Goal: Information Seeking & Learning: Check status

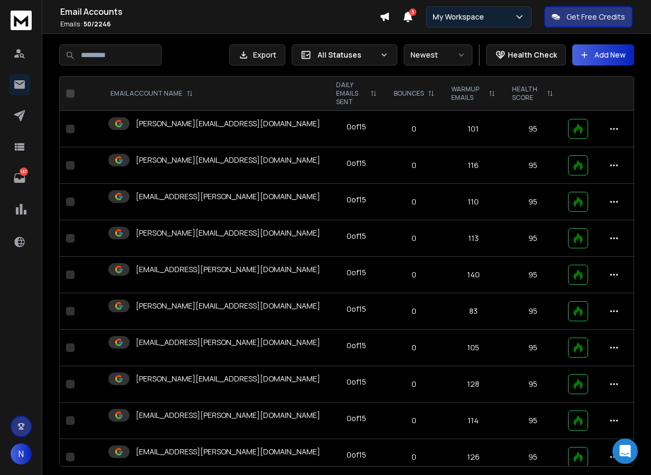
click at [502, 18] on div "My Workspace" at bounding box center [479, 17] width 92 height 11
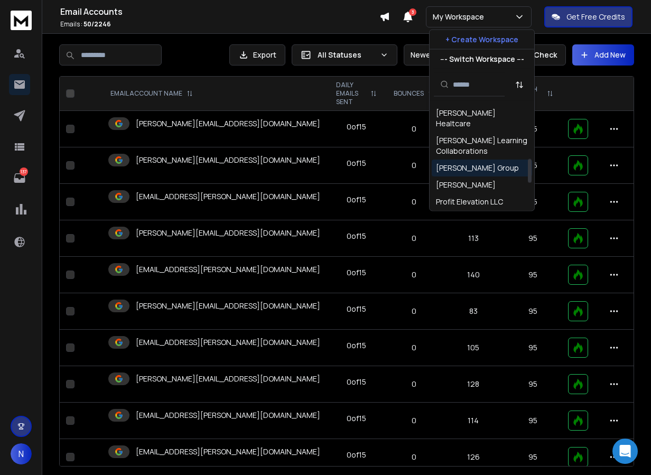
scroll to position [249, 0]
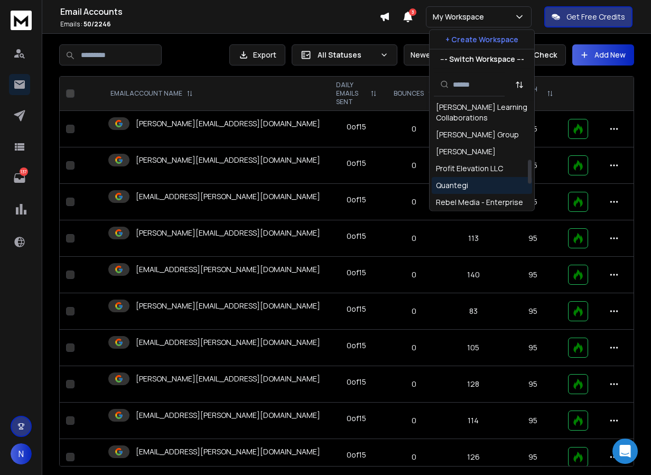
click at [478, 178] on div "Quantegi" at bounding box center [482, 186] width 100 height 17
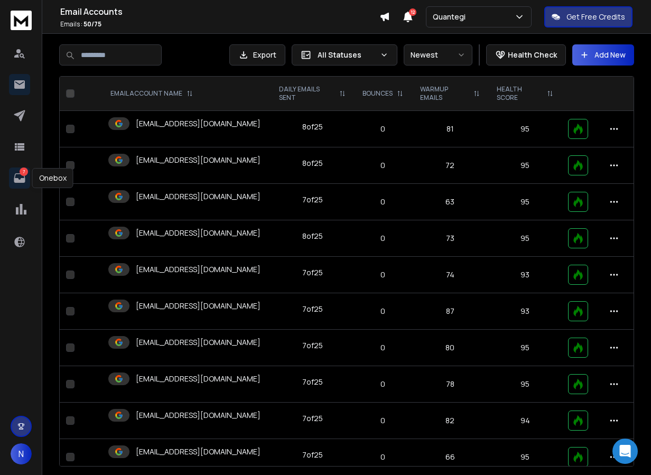
click at [27, 172] on p "7" at bounding box center [24, 172] width 8 height 8
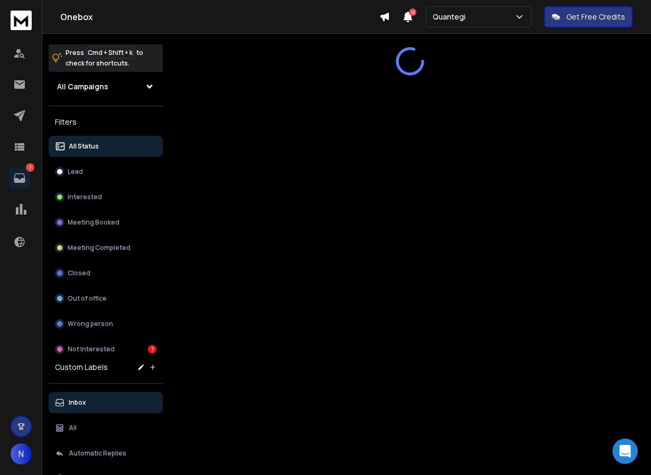
click at [34, 144] on div "7 N" at bounding box center [21, 237] width 42 height 475
click at [20, 144] on icon at bounding box center [20, 146] width 10 height 7
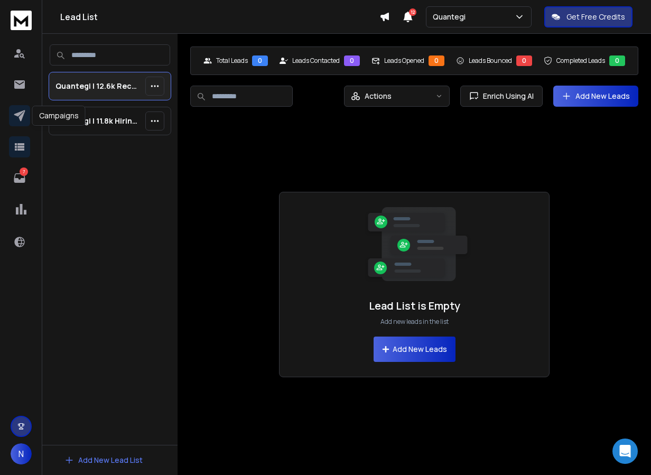
click at [23, 122] on link at bounding box center [19, 115] width 21 height 21
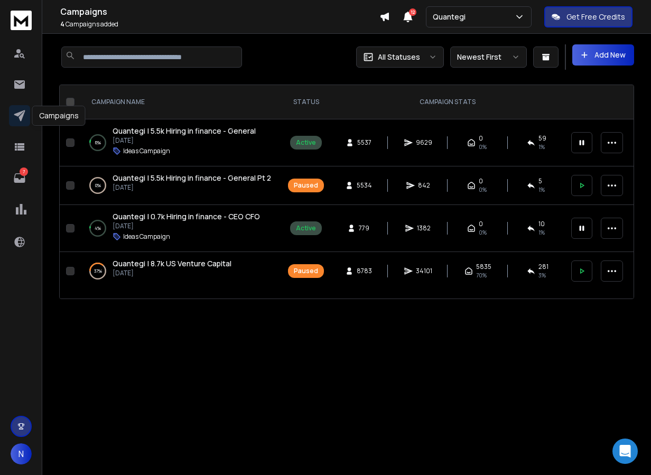
click at [91, 339] on div "Campaigns 4 Campaigns Added All Statuses Newest First Add New CAMPAIGN NAME STA…" at bounding box center [346, 281] width 575 height 475
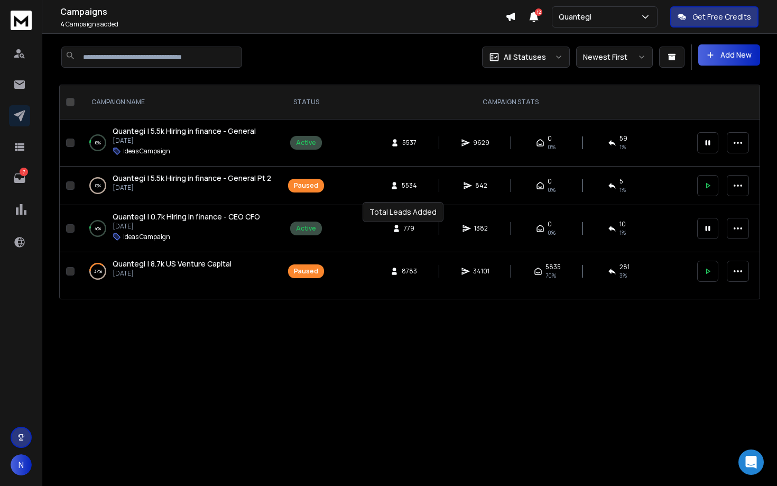
click at [159, 215] on span "Quantegi | 0.7k Hiring in finance - CEO CFO" at bounding box center [186, 216] width 147 height 10
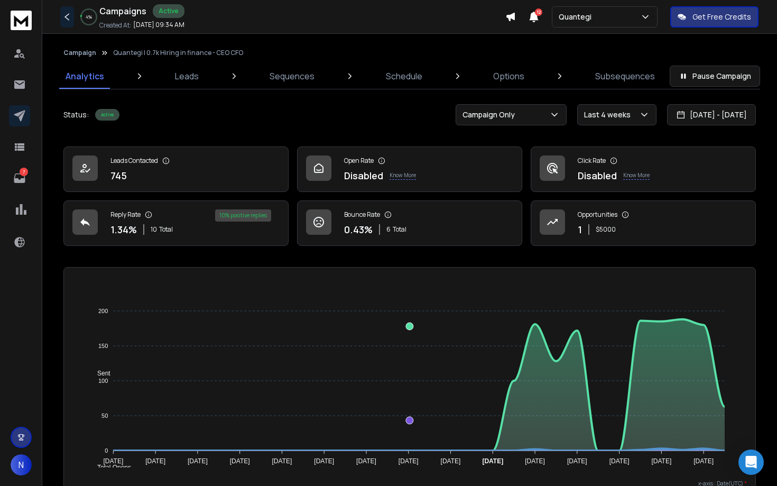
click at [68, 17] on icon at bounding box center [67, 17] width 10 height 10
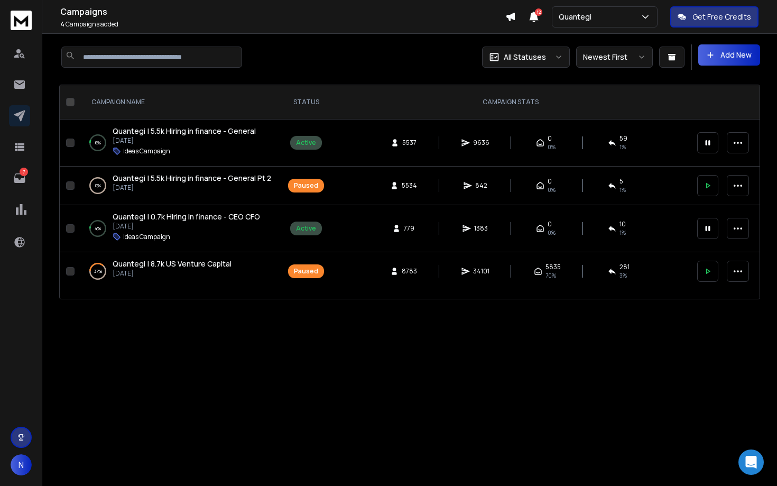
click at [195, 136] on p "[DATE]" at bounding box center [184, 140] width 143 height 8
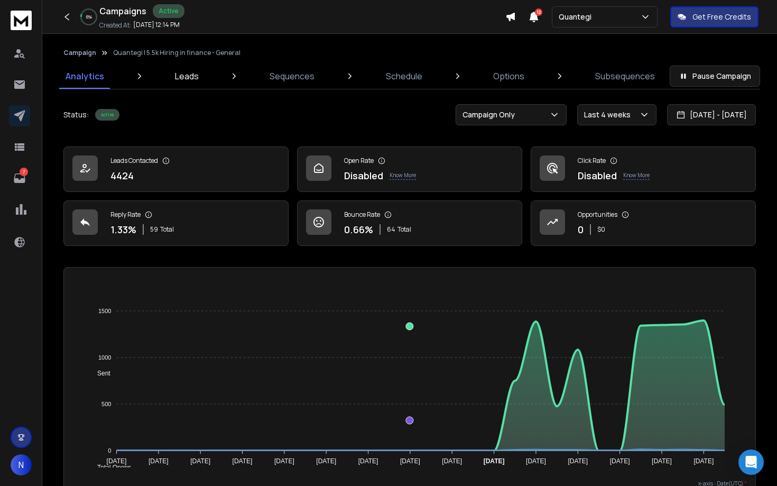
click at [190, 68] on link "Leads" at bounding box center [187, 75] width 36 height 25
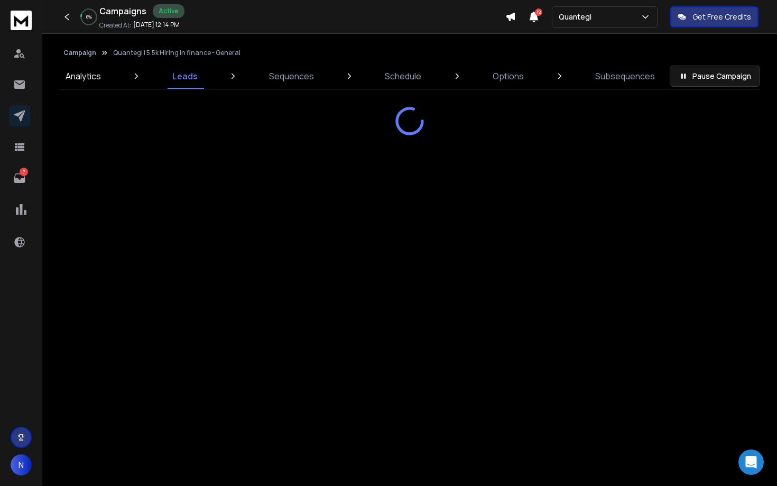
click at [69, 84] on link "Analytics" at bounding box center [83, 75] width 48 height 25
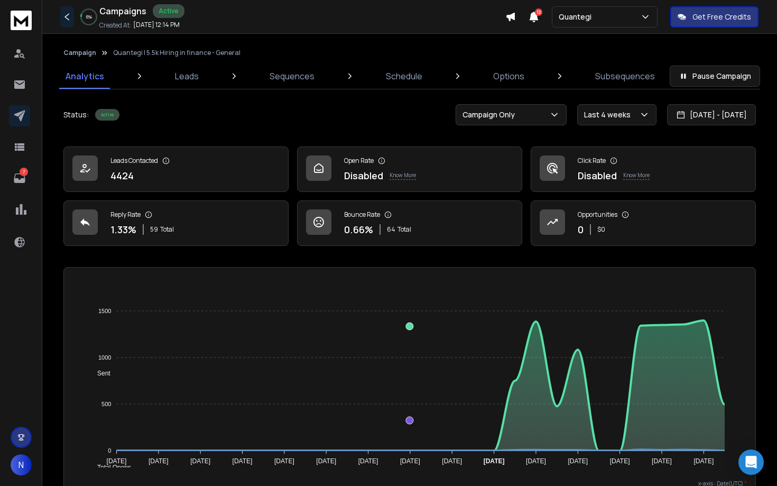
click at [68, 24] on button at bounding box center [67, 16] width 14 height 21
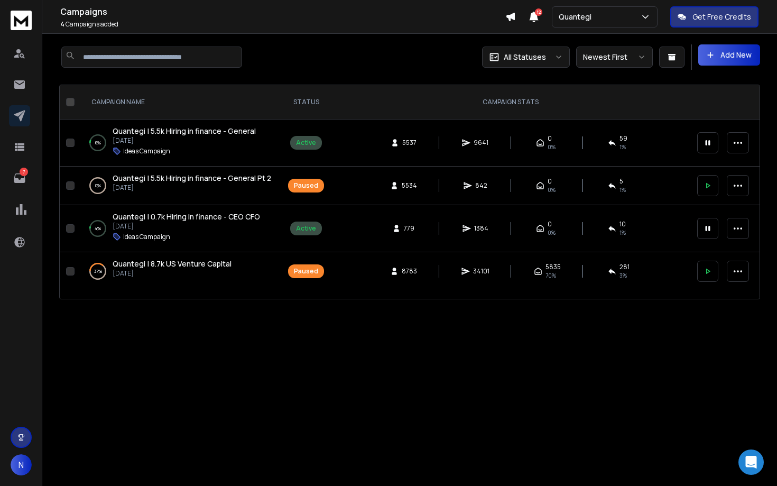
click at [236, 182] on span "Quantegi | 5.5k Hiring in finance - General Pt 2" at bounding box center [192, 178] width 159 height 10
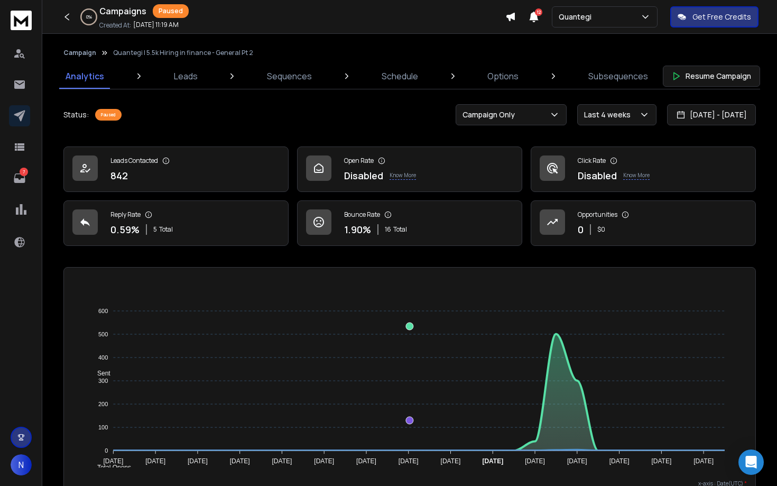
click at [211, 119] on div "Status: Paused Resume Campaign Campaign Only Last 4 weeks [DATE] - [DATE]" at bounding box center [409, 114] width 692 height 21
click at [66, 22] on button at bounding box center [67, 16] width 14 height 21
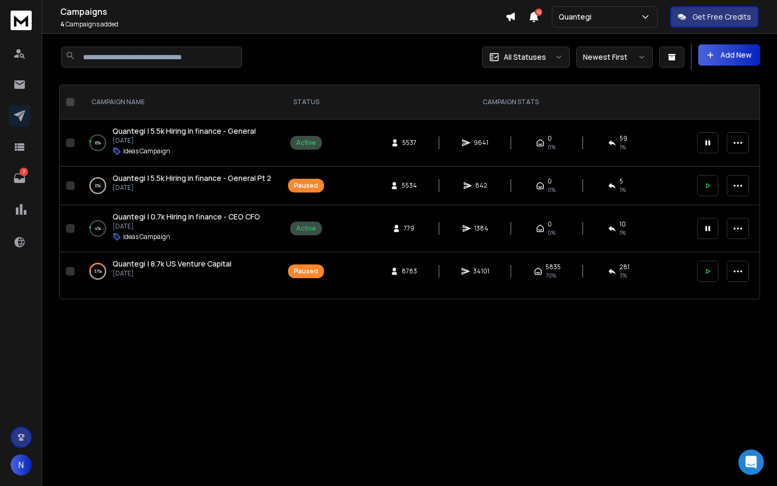
click at [171, 220] on span "Quantegi | 0.7k Hiring in finance - CEO CFO" at bounding box center [186, 216] width 147 height 10
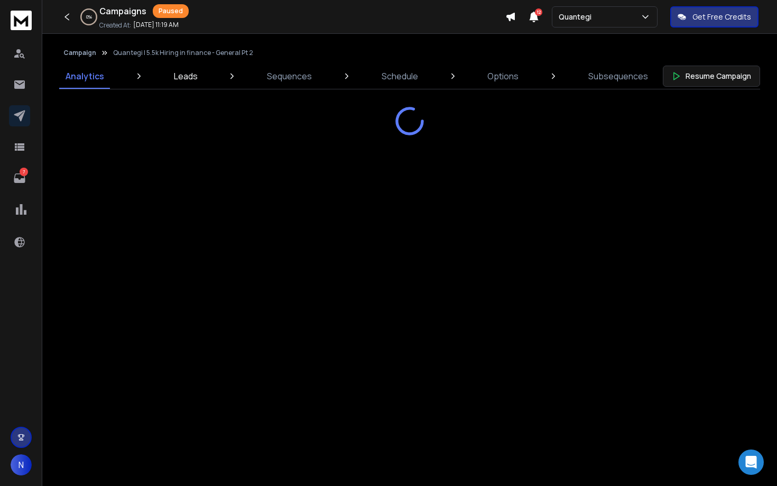
click at [179, 75] on p "Leads" at bounding box center [186, 76] width 24 height 13
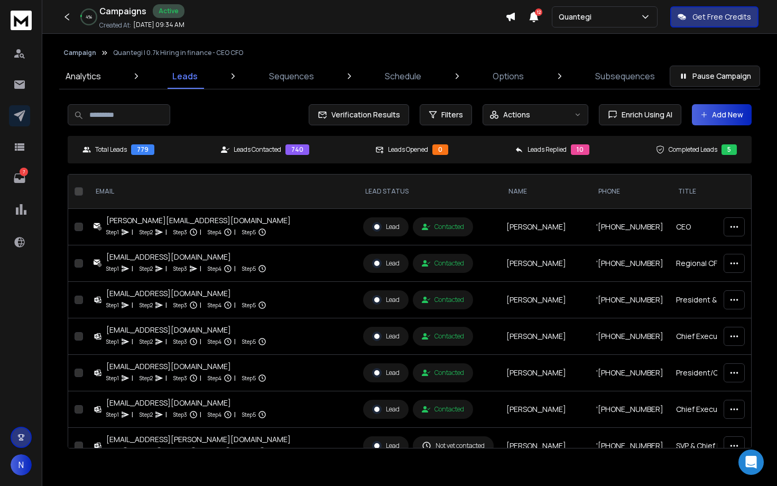
click at [96, 77] on p "Analytics" at bounding box center [83, 76] width 35 height 13
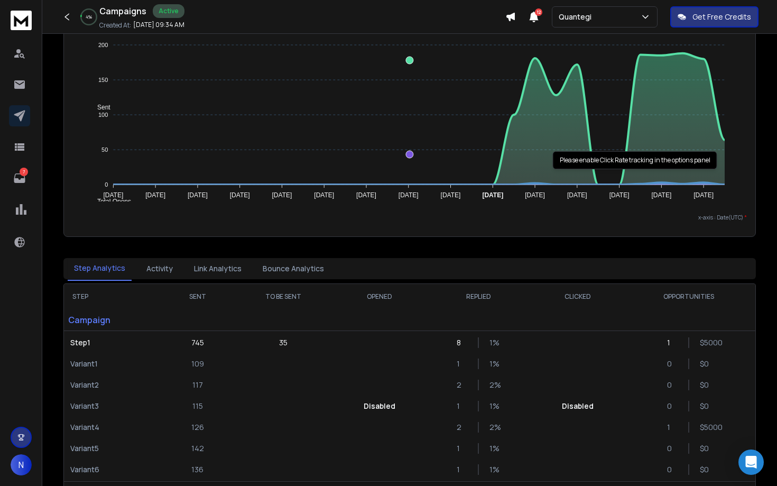
scroll to position [500, 0]
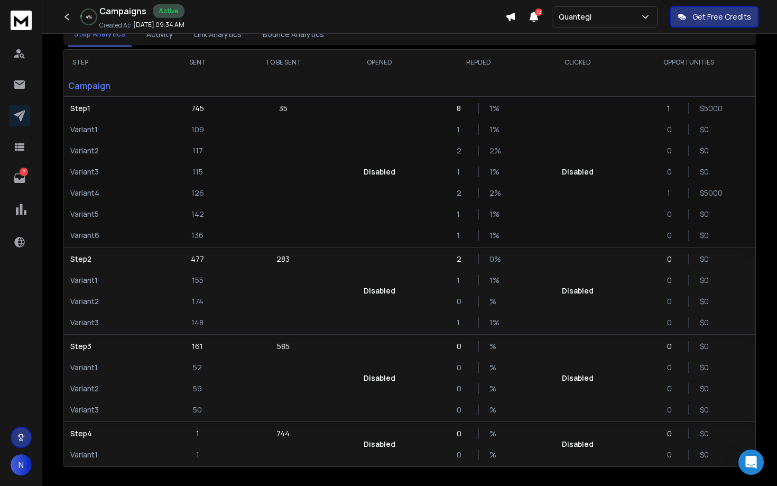
click at [504, 194] on div "8 1 % 1 1 % 2 2 % 1 1 % 2 2 % 1 1 % 1 1 %" at bounding box center [479, 171] width 98 height 137
click at [199, 197] on p "126" at bounding box center [197, 193] width 13 height 11
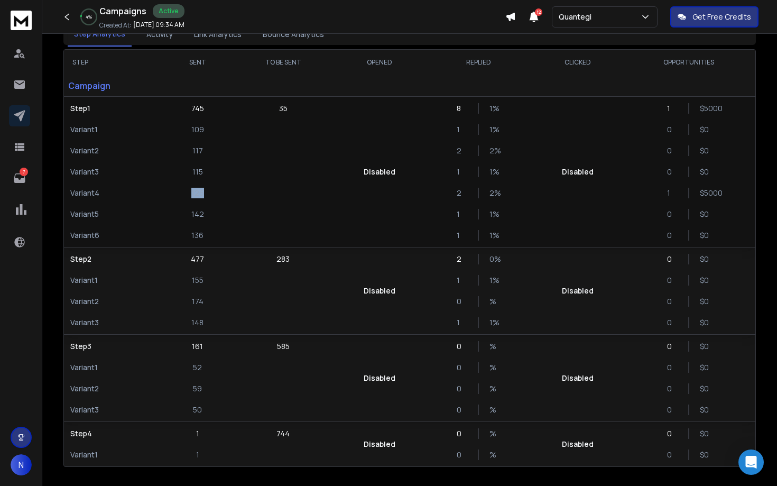
click at [199, 197] on p "126" at bounding box center [197, 193] width 13 height 11
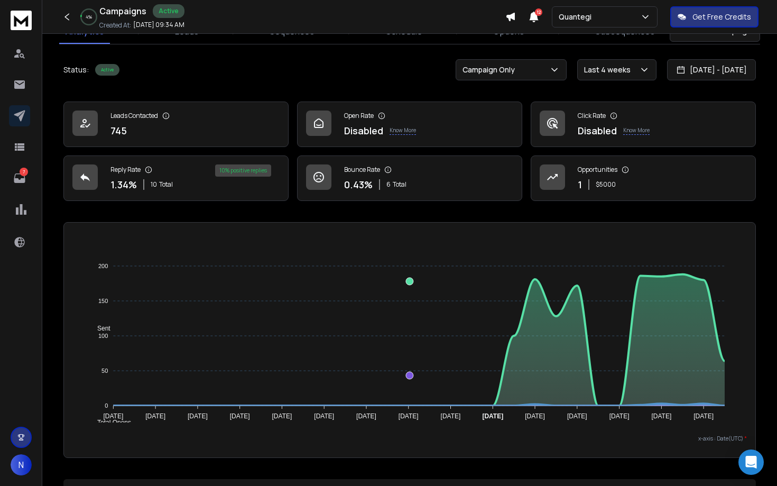
scroll to position [0, 0]
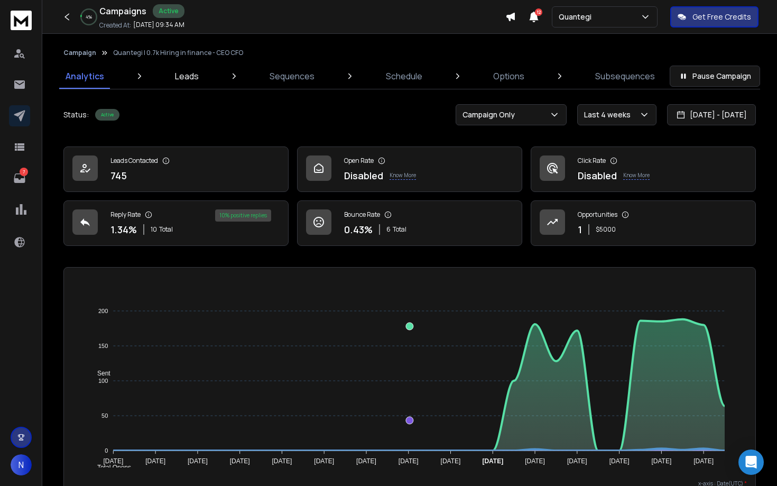
click at [180, 74] on p "Leads" at bounding box center [187, 76] width 24 height 13
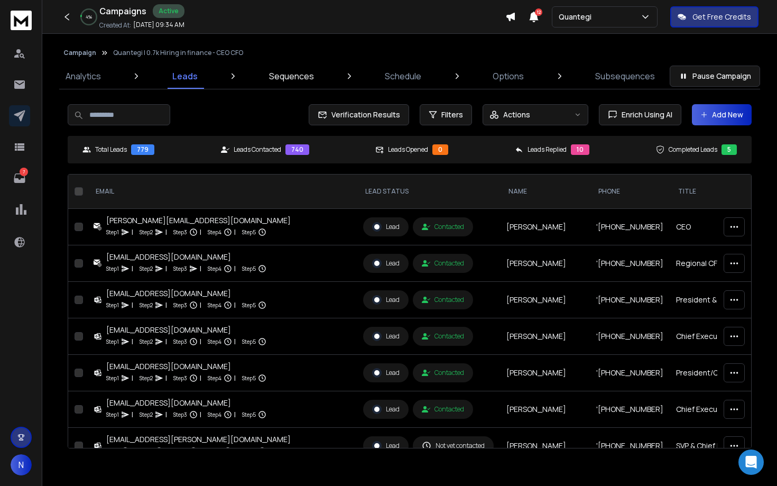
click at [271, 86] on link "Sequences" at bounding box center [292, 75] width 58 height 25
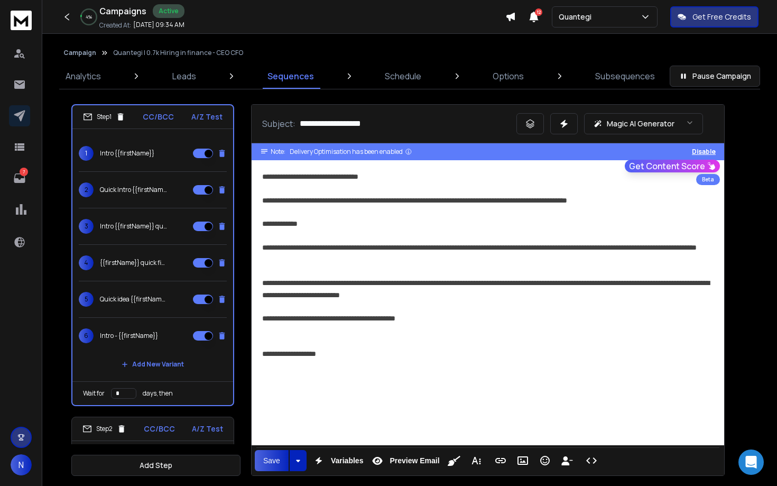
click at [146, 266] on p "{{firstName}} quick finance win" at bounding box center [134, 262] width 68 height 8
type input "**********"
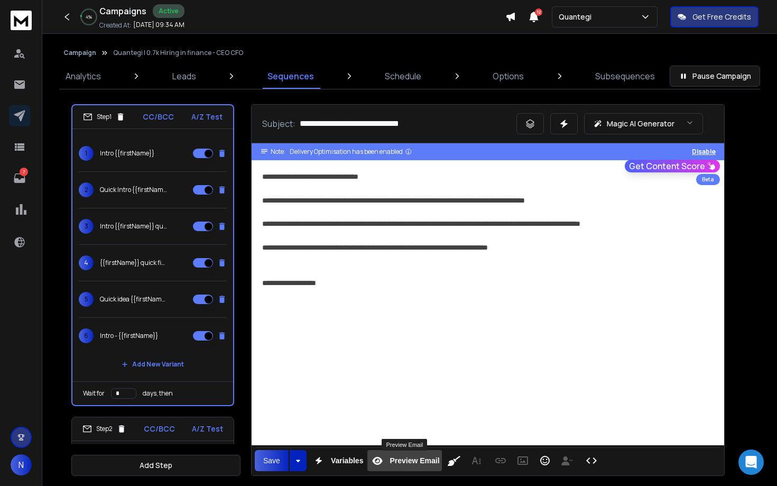
click at [397, 457] on span "Preview Email" at bounding box center [414, 460] width 54 height 9
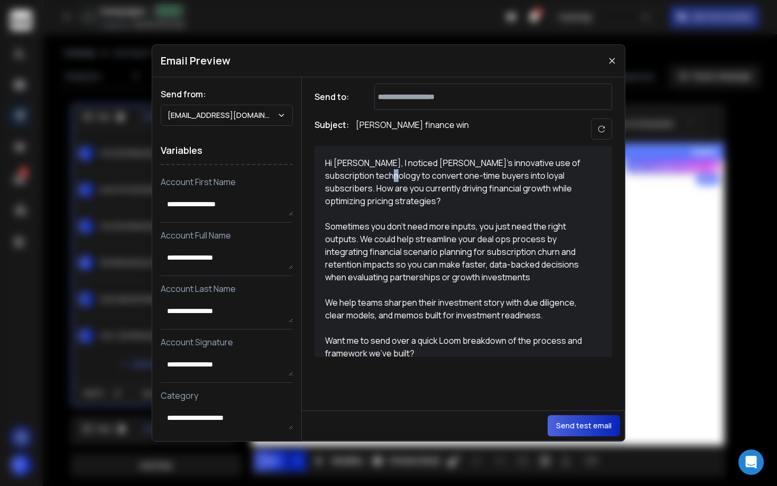
click at [405, 174] on div "Hi [PERSON_NAME], I noticed [PERSON_NAME]'s innovative use of subscription tech…" at bounding box center [457, 251] width 264 height 190
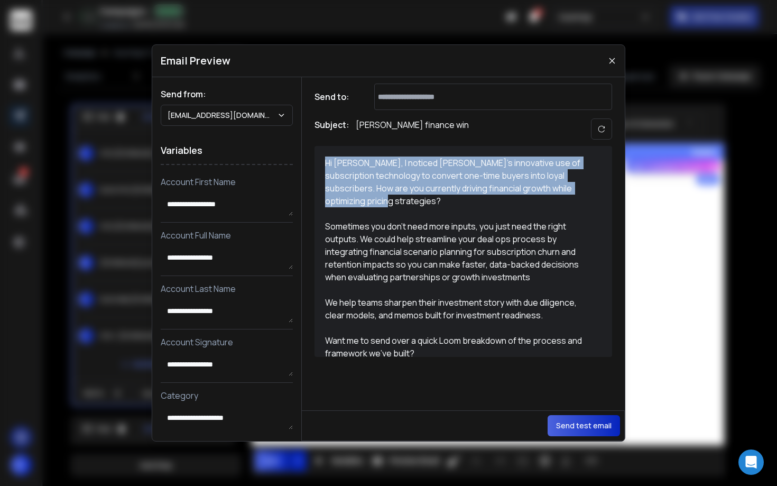
click at [405, 174] on div "Hi [PERSON_NAME], I noticed [PERSON_NAME]'s innovative use of subscription tech…" at bounding box center [457, 251] width 264 height 190
click at [554, 179] on div "Hi [PERSON_NAME], I noticed [PERSON_NAME]'s innovative use of subscription tech…" at bounding box center [457, 251] width 264 height 190
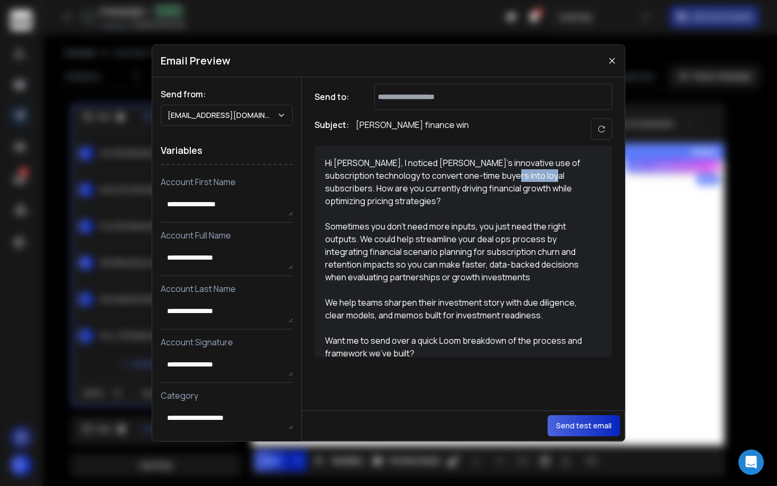
click at [554, 179] on div "Hi [PERSON_NAME], I noticed [PERSON_NAME]'s innovative use of subscription tech…" at bounding box center [457, 251] width 264 height 190
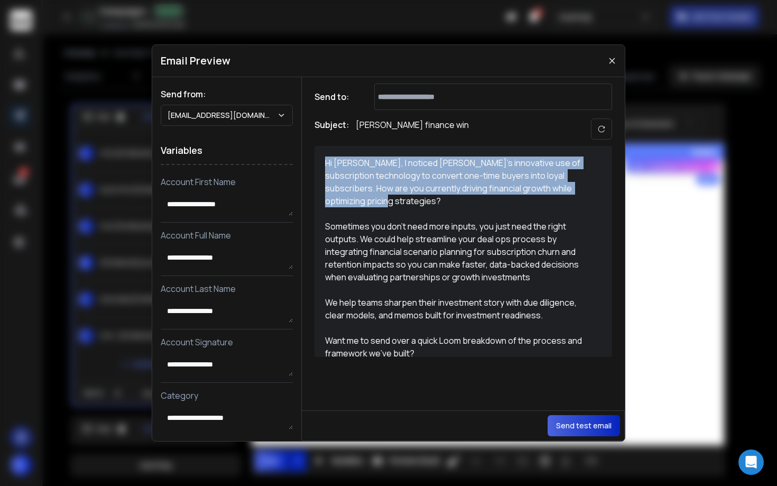
click at [554, 179] on div "Hi [PERSON_NAME], I noticed [PERSON_NAME]'s innovative use of subscription tech…" at bounding box center [457, 251] width 264 height 190
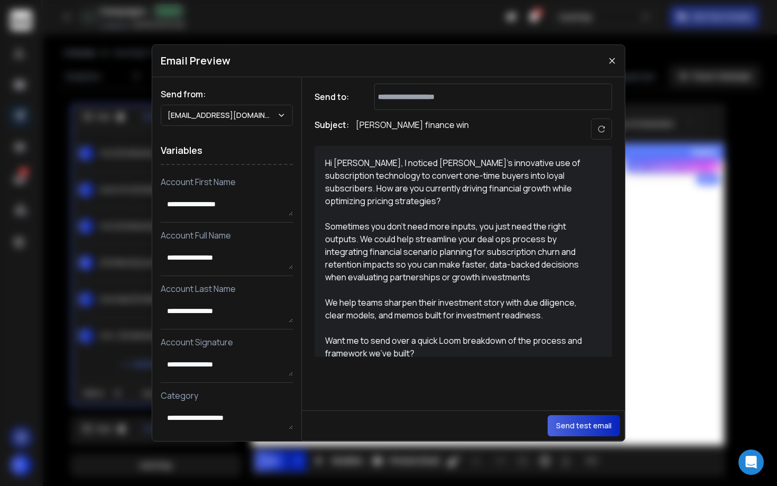
click at [565, 177] on div "Hi [PERSON_NAME], I noticed [PERSON_NAME]'s innovative use of subscription tech…" at bounding box center [457, 251] width 264 height 190
click at [553, 161] on div "Hi [PERSON_NAME], I noticed [PERSON_NAME]'s innovative use of subscription tech…" at bounding box center [457, 251] width 264 height 190
click at [543, 149] on div "Hi [PERSON_NAME], I noticed [PERSON_NAME]'s innovative use of subscription tech…" at bounding box center [463, 251] width 298 height 211
click at [539, 172] on div "Hi [PERSON_NAME], I noticed [PERSON_NAME]'s innovative use of subscription tech…" at bounding box center [457, 251] width 264 height 190
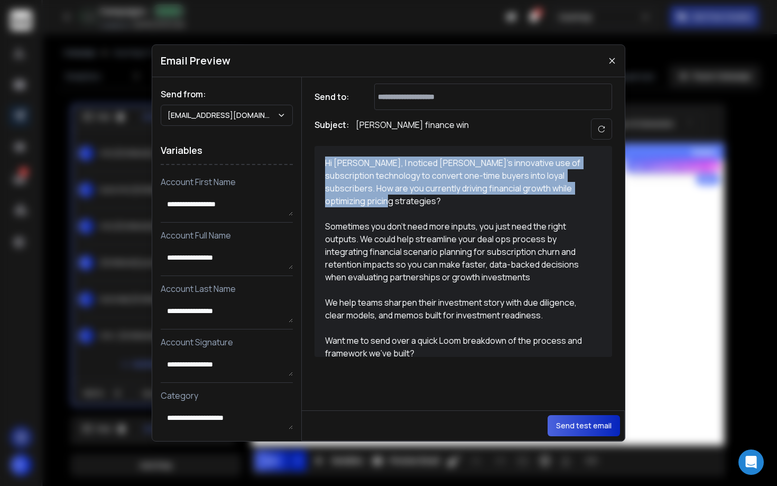
click at [539, 172] on div "Hi [PERSON_NAME], I noticed [PERSON_NAME]'s innovative use of subscription tech…" at bounding box center [457, 251] width 264 height 190
click at [450, 192] on div "Hi [PERSON_NAME], I noticed [PERSON_NAME]'s innovative use of subscription tech…" at bounding box center [457, 251] width 264 height 190
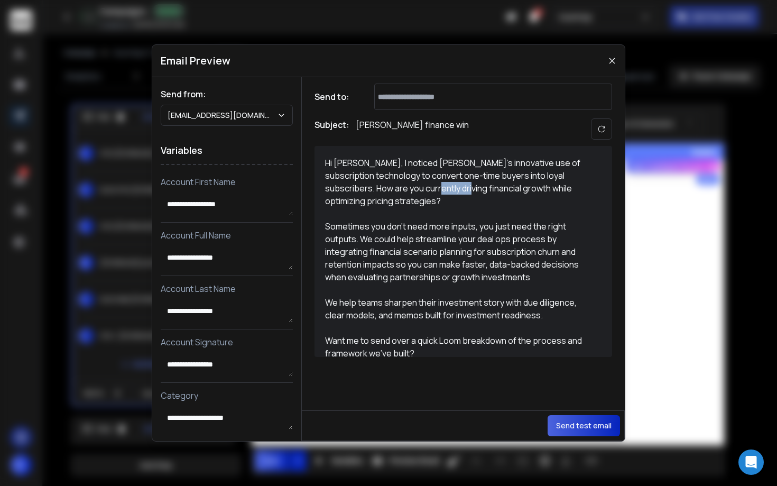
click at [450, 192] on div "Hi [PERSON_NAME], I noticed [PERSON_NAME]'s innovative use of subscription tech…" at bounding box center [457, 251] width 264 height 190
click at [485, 188] on div "Hi [PERSON_NAME], I noticed [PERSON_NAME]'s innovative use of subscription tech…" at bounding box center [457, 251] width 264 height 190
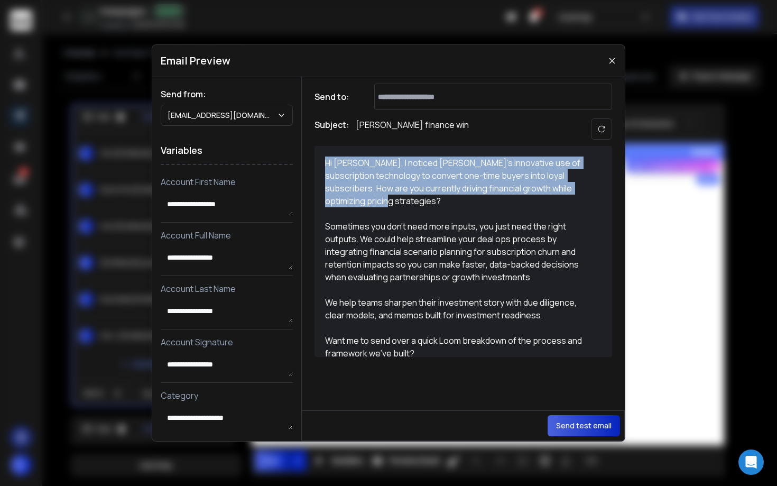
click at [485, 188] on div "Hi [PERSON_NAME], I noticed [PERSON_NAME]'s innovative use of subscription tech…" at bounding box center [457, 251] width 264 height 190
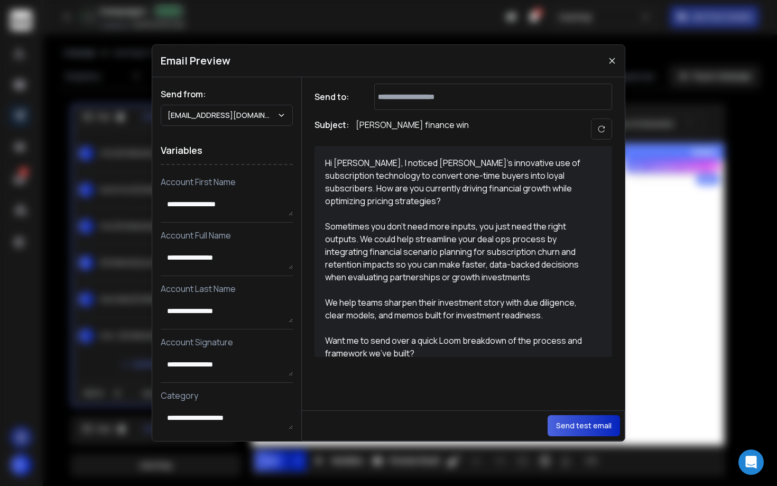
click at [357, 225] on div "Hi [PERSON_NAME], I noticed [PERSON_NAME]'s innovative use of subscription tech…" at bounding box center [457, 251] width 264 height 190
click at [357, 227] on div "Hi [PERSON_NAME], I noticed [PERSON_NAME]'s innovative use of subscription tech…" at bounding box center [457, 251] width 264 height 190
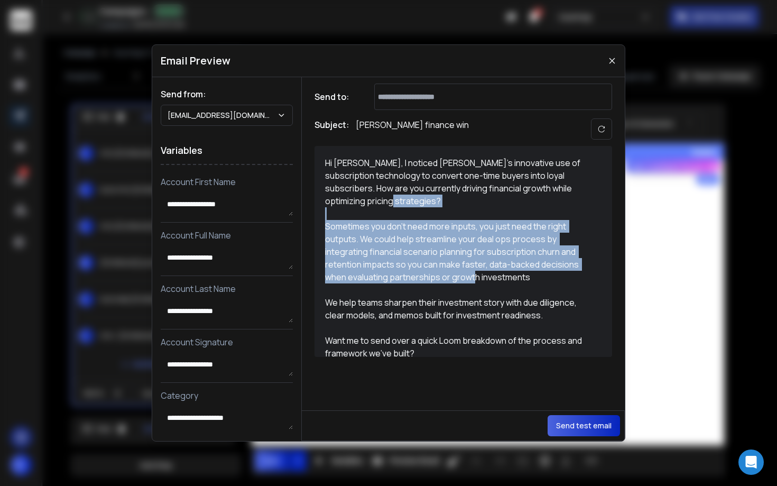
click at [358, 227] on div "Hi [PERSON_NAME], I noticed [PERSON_NAME]'s innovative use of subscription tech…" at bounding box center [457, 251] width 264 height 190
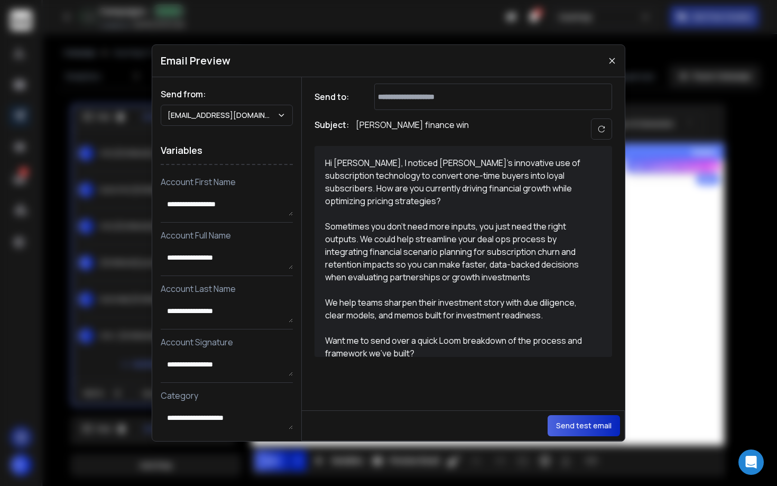
click at [419, 235] on div "Hi [PERSON_NAME], I noticed [PERSON_NAME]'s innovative use of subscription tech…" at bounding box center [457, 251] width 264 height 190
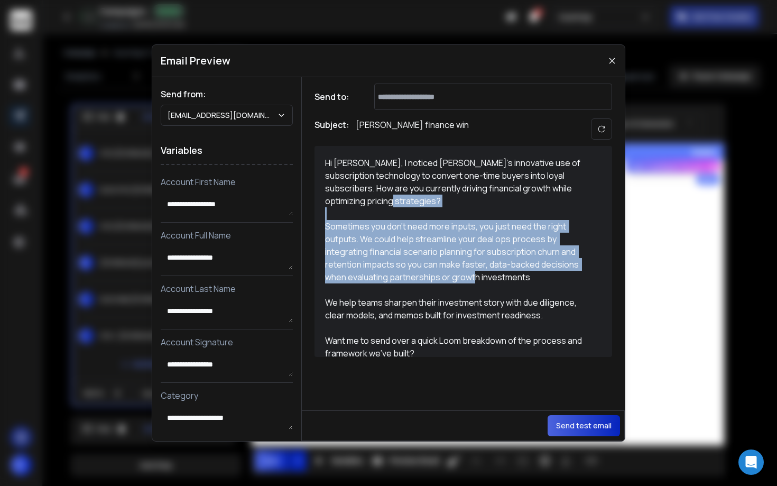
click at [419, 235] on div "Hi [PERSON_NAME], I noticed [PERSON_NAME]'s innovative use of subscription tech…" at bounding box center [457, 251] width 264 height 190
click at [504, 236] on div "Hi [PERSON_NAME], I noticed [PERSON_NAME]'s innovative use of subscription tech…" at bounding box center [457, 251] width 264 height 190
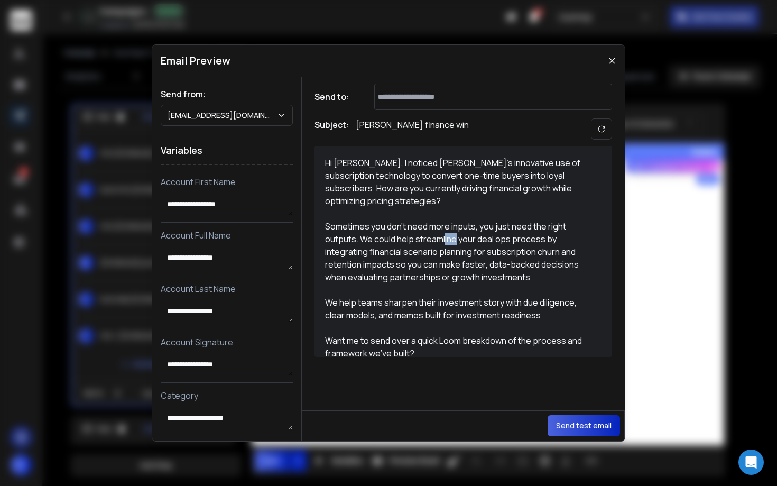
click at [504, 236] on div "Hi [PERSON_NAME], I noticed [PERSON_NAME]'s innovative use of subscription tech…" at bounding box center [457, 251] width 264 height 190
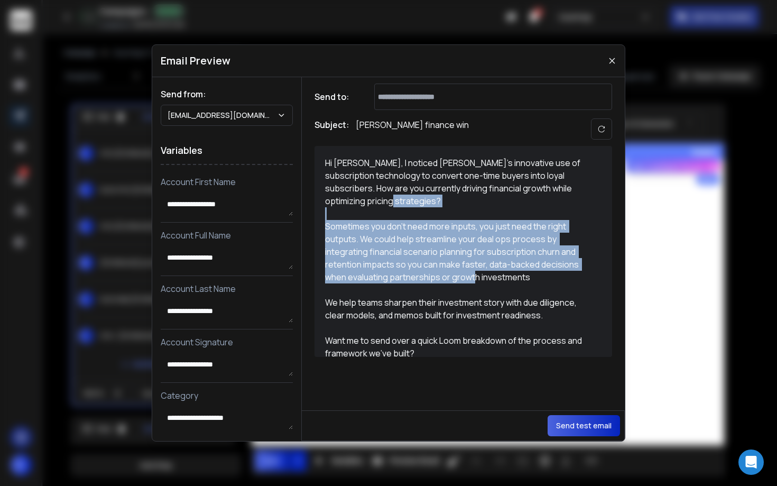
click at [504, 236] on div "Hi [PERSON_NAME], I noticed [PERSON_NAME]'s innovative use of subscription tech…" at bounding box center [457, 251] width 264 height 190
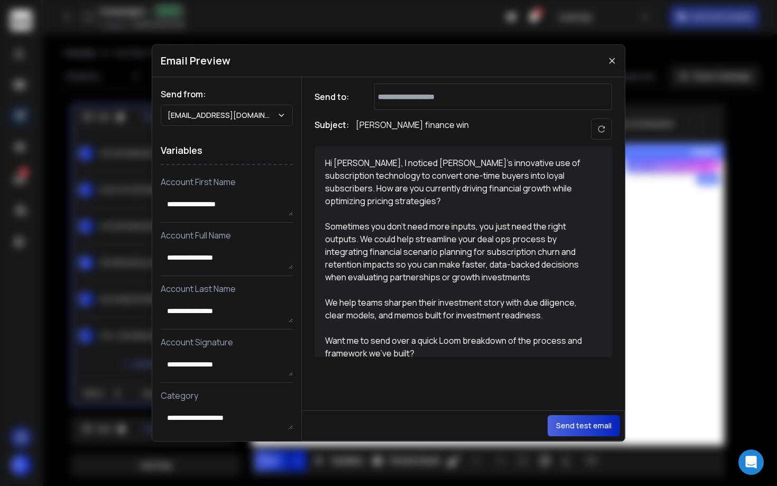
click at [369, 237] on div "Hi [PERSON_NAME], I noticed [PERSON_NAME]'s innovative use of subscription tech…" at bounding box center [457, 251] width 264 height 190
drag, startPoint x: 365, startPoint y: 237, endPoint x: 475, endPoint y: 243, distance: 110.6
click at [475, 243] on div "Hi [PERSON_NAME], I noticed [PERSON_NAME]'s innovative use of subscription tech…" at bounding box center [457, 251] width 264 height 190
click at [465, 239] on div "Hi [PERSON_NAME], I noticed [PERSON_NAME]'s innovative use of subscription tech…" at bounding box center [457, 251] width 264 height 190
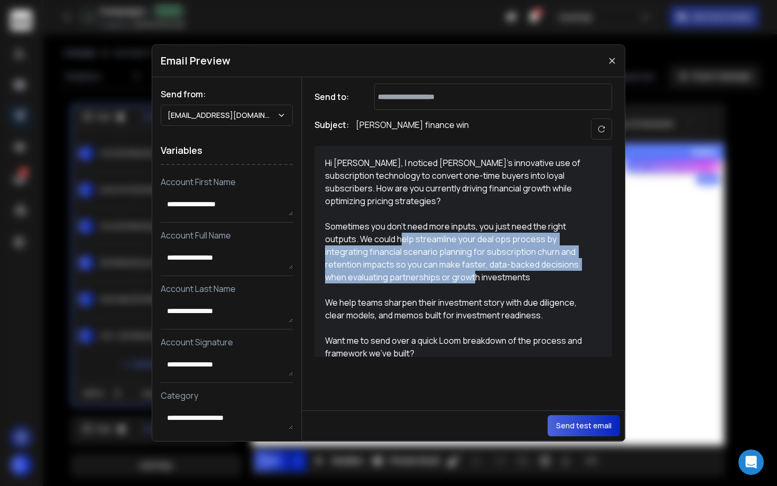
drag, startPoint x: 460, startPoint y: 239, endPoint x: 540, endPoint y: 284, distance: 91.3
click at [540, 284] on div "Hi [PERSON_NAME], I noticed [PERSON_NAME]'s innovative use of subscription tech…" at bounding box center [457, 251] width 264 height 190
click at [484, 252] on div "Hi [PERSON_NAME], I noticed [PERSON_NAME]'s innovative use of subscription tech…" at bounding box center [457, 251] width 264 height 190
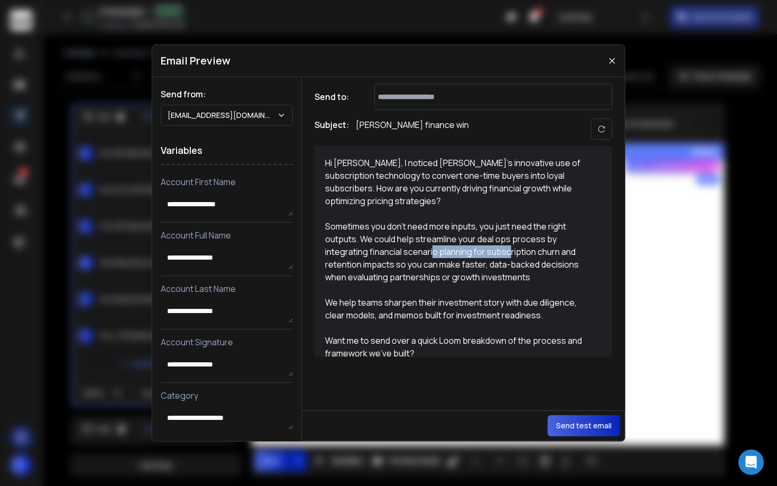
drag, startPoint x: 488, startPoint y: 252, endPoint x: 565, endPoint y: 253, distance: 77.2
click at [565, 253] on div "Hi [PERSON_NAME], I noticed [PERSON_NAME]'s innovative use of subscription tech…" at bounding box center [457, 251] width 264 height 190
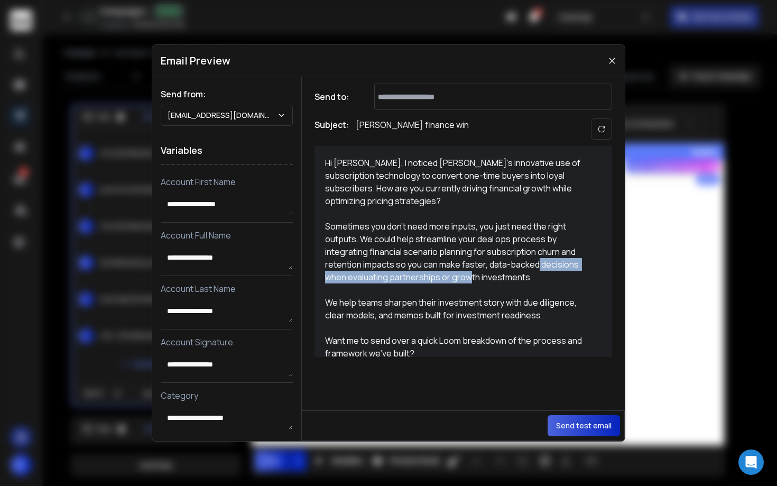
drag, startPoint x: 344, startPoint y: 274, endPoint x: 600, endPoint y: 276, distance: 256.3
click at [600, 276] on div "Hi [PERSON_NAME], I noticed [PERSON_NAME]'s innovative use of subscription tech…" at bounding box center [463, 251] width 298 height 211
click at [473, 283] on div "Hi [PERSON_NAME], I noticed [PERSON_NAME]'s innovative use of subscription tech…" at bounding box center [457, 251] width 264 height 190
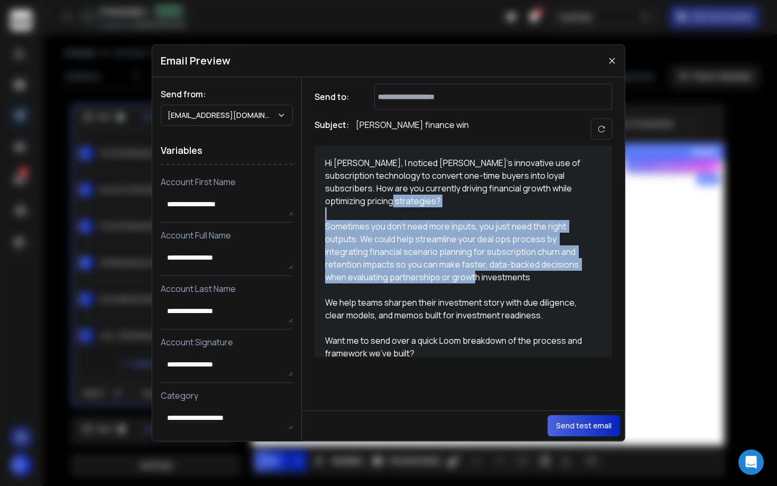
click at [473, 283] on div "Hi [PERSON_NAME], I noticed [PERSON_NAME]'s innovative use of subscription tech…" at bounding box center [457, 251] width 264 height 190
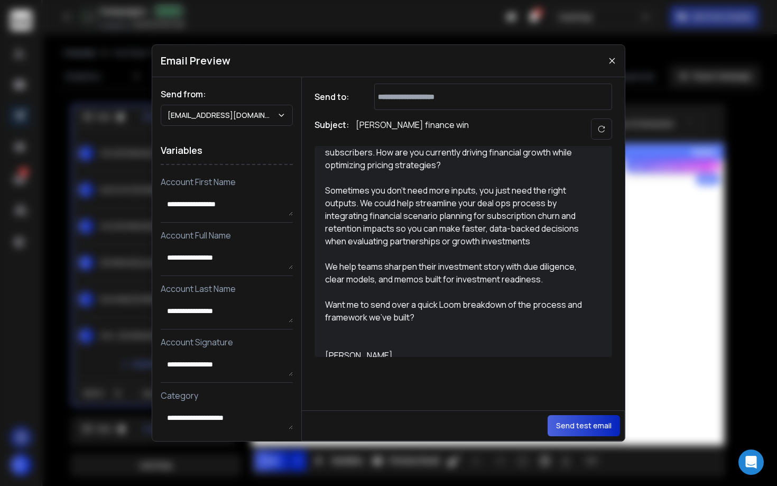
click at [477, 275] on div "Hi [PERSON_NAME], I noticed [PERSON_NAME]'s innovative use of subscription tech…" at bounding box center [457, 215] width 264 height 190
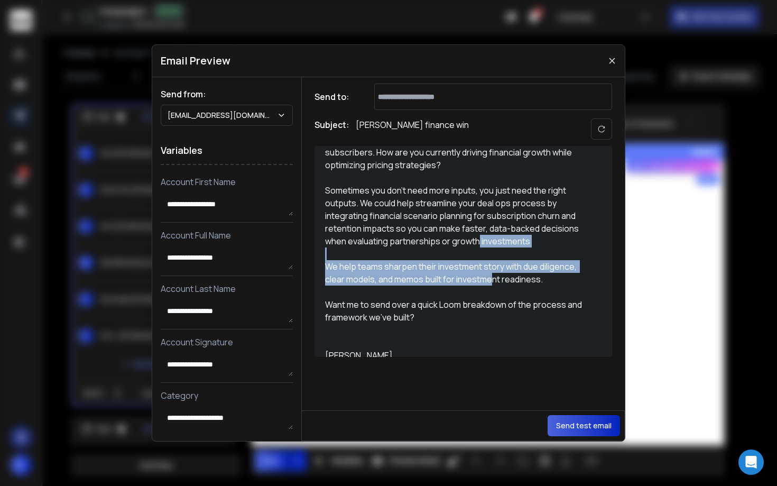
click at [477, 275] on div "Hi [PERSON_NAME], I noticed [PERSON_NAME]'s innovative use of subscription tech…" at bounding box center [457, 215] width 264 height 190
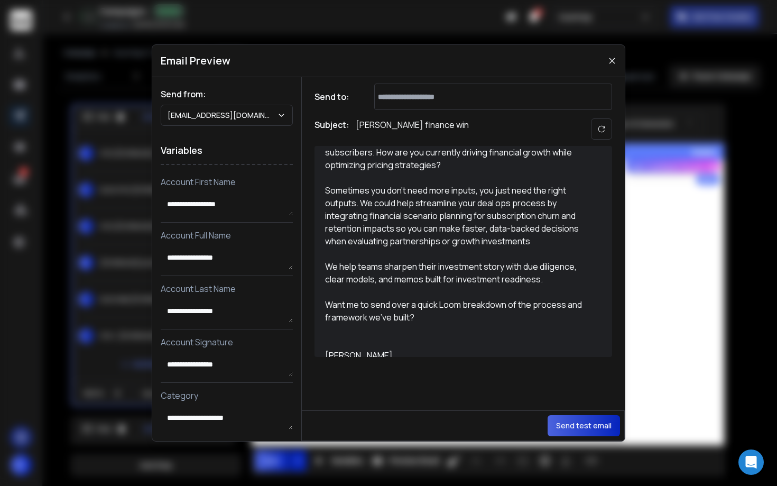
click at [330, 265] on div "Hi [PERSON_NAME], I noticed [PERSON_NAME]'s innovative use of subscription tech…" at bounding box center [457, 215] width 264 height 190
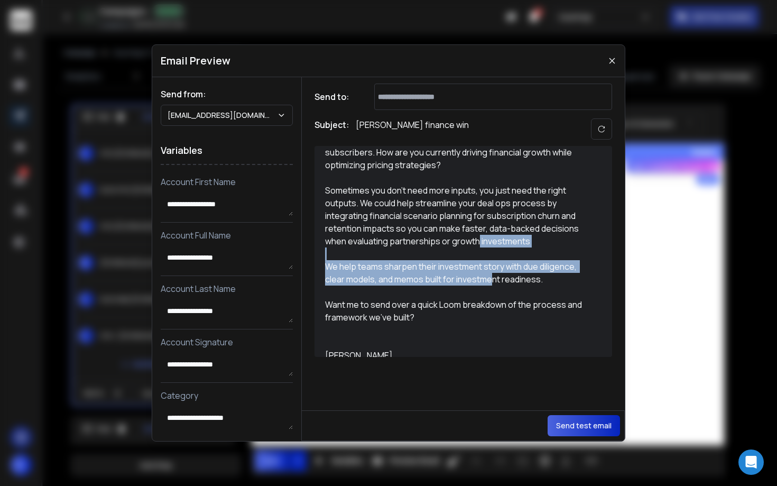
drag, startPoint x: 330, startPoint y: 265, endPoint x: 556, endPoint y: 277, distance: 226.5
click at [556, 277] on div "Hi [PERSON_NAME], I noticed [PERSON_NAME]'s innovative use of subscription tech…" at bounding box center [457, 215] width 264 height 190
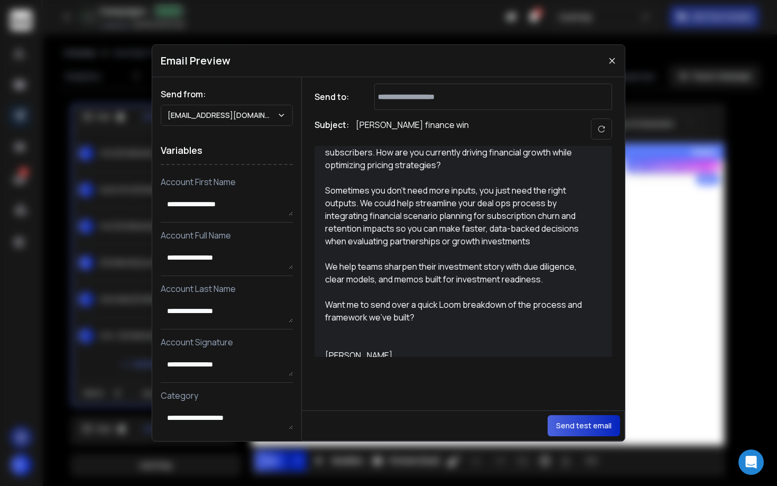
click at [385, 311] on div "Hi [PERSON_NAME], I noticed [PERSON_NAME]'s innovative use of subscription tech…" at bounding box center [457, 215] width 264 height 190
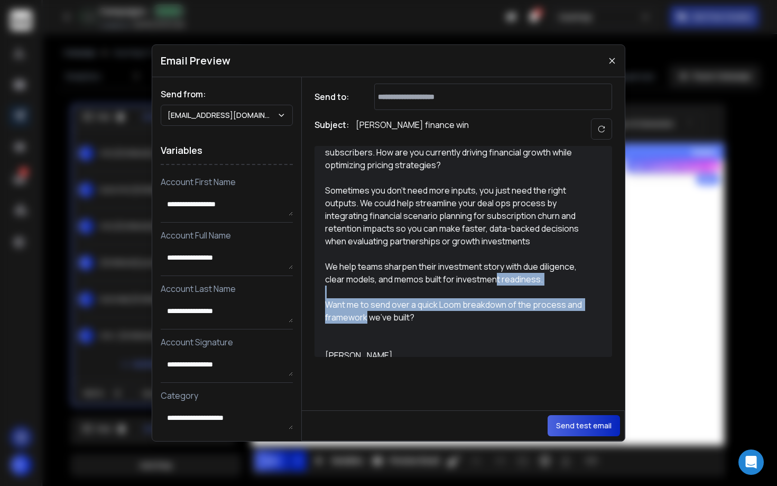
click at [385, 311] on div "Hi [PERSON_NAME], I noticed [PERSON_NAME]'s innovative use of subscription tech…" at bounding box center [457, 215] width 264 height 190
click at [437, 313] on div "Hi [PERSON_NAME], I noticed [PERSON_NAME]'s innovative use of subscription tech…" at bounding box center [463, 251] width 298 height 211
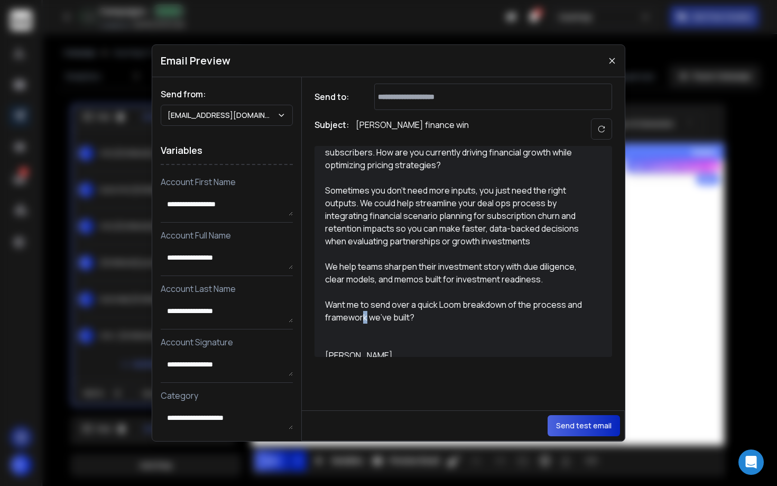
click at [437, 313] on div "Hi [PERSON_NAME], I noticed [PERSON_NAME]'s innovative use of subscription tech…" at bounding box center [463, 251] width 298 height 211
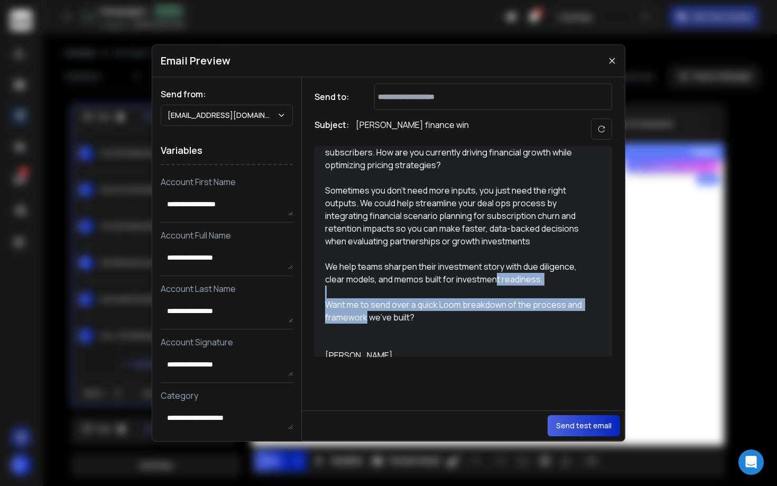
click at [437, 313] on div "Hi [PERSON_NAME], I noticed [PERSON_NAME]'s innovative use of subscription tech…" at bounding box center [463, 251] width 298 height 211
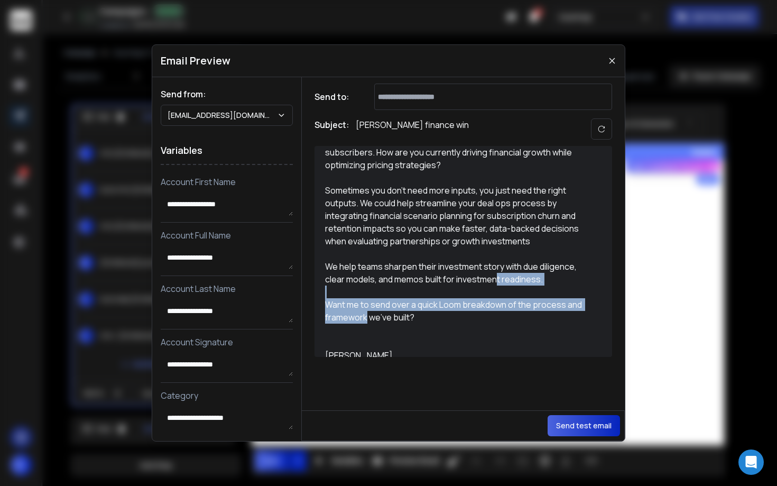
click at [437, 313] on div "Hi [PERSON_NAME], I noticed [PERSON_NAME]'s innovative use of subscription tech…" at bounding box center [463, 251] width 298 height 211
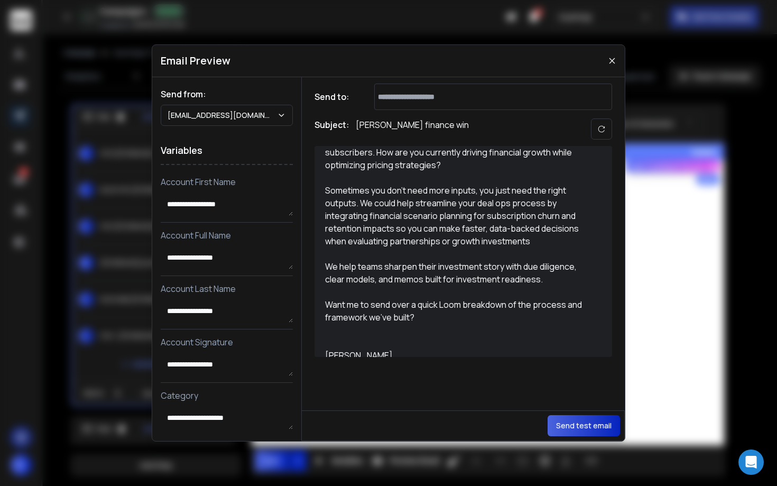
click at [382, 309] on div "Hi [PERSON_NAME], I noticed [PERSON_NAME]'s innovative use of subscription tech…" at bounding box center [457, 215] width 264 height 190
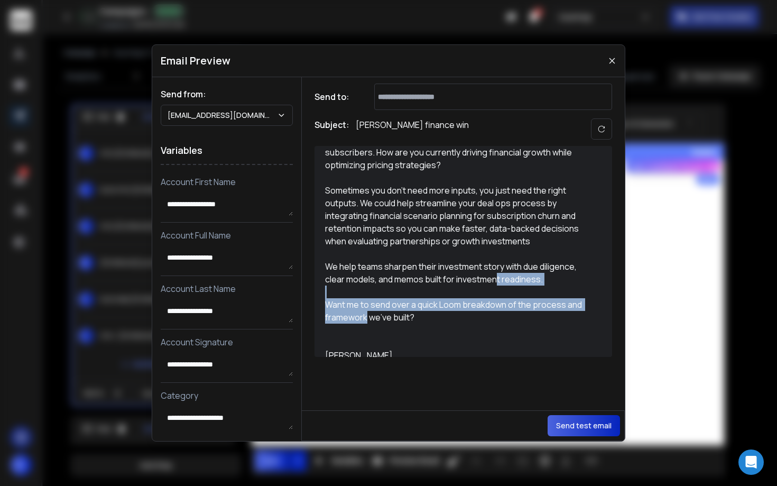
click at [382, 309] on div "Hi [PERSON_NAME], I noticed [PERSON_NAME]'s innovative use of subscription tech…" at bounding box center [457, 215] width 264 height 190
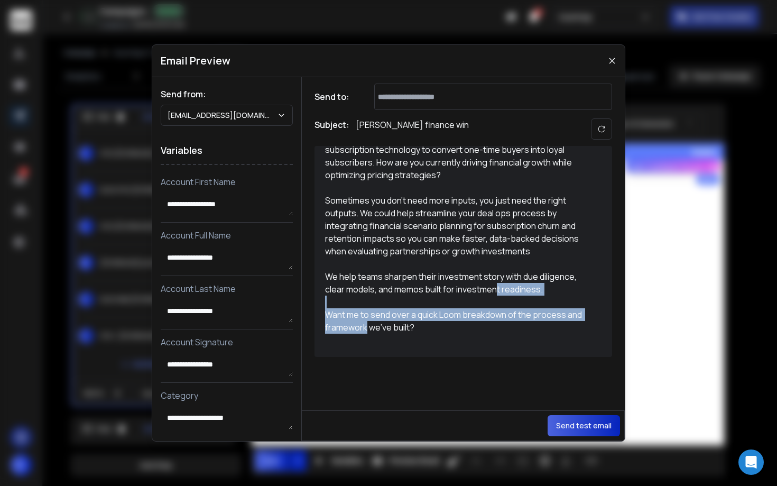
scroll to position [24, 0]
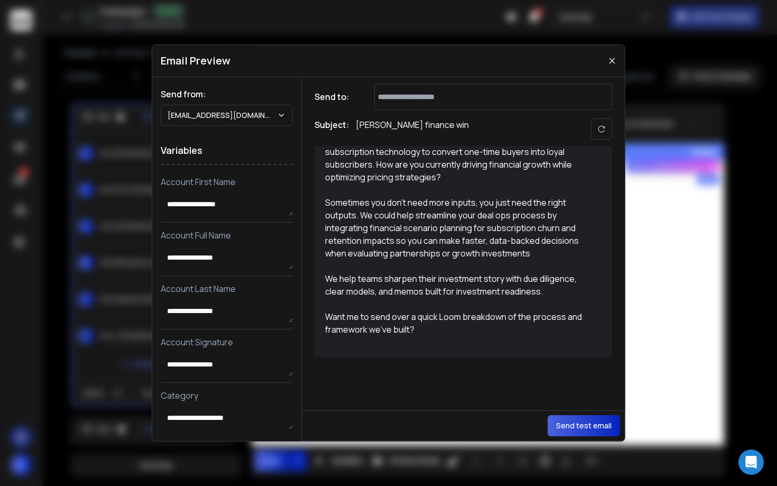
click at [610, 63] on icon at bounding box center [612, 61] width 8 height 8
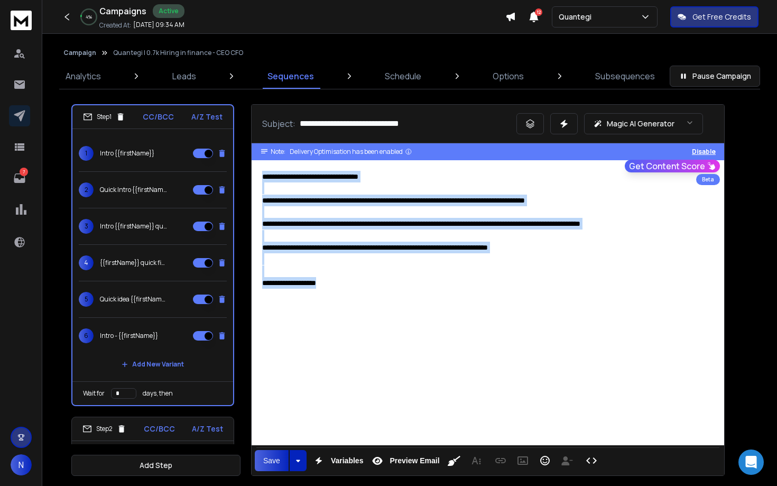
drag, startPoint x: 348, startPoint y: 292, endPoint x: 186, endPoint y: 28, distance: 309.4
click at [186, 28] on div "4 % Campaigns Active Created At: [DATE] 09:34 AM 12 Quantegi Get Free Credits C…" at bounding box center [388, 245] width 777 height 490
click at [98, 75] on p "Analytics" at bounding box center [83, 76] width 35 height 13
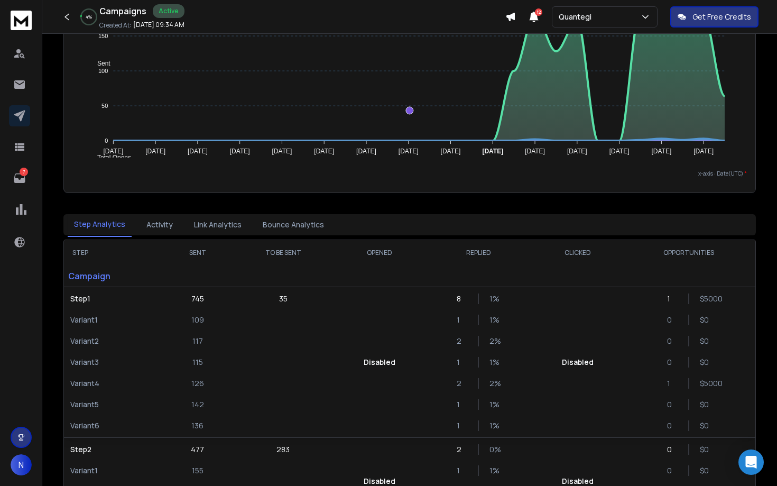
scroll to position [324, 0]
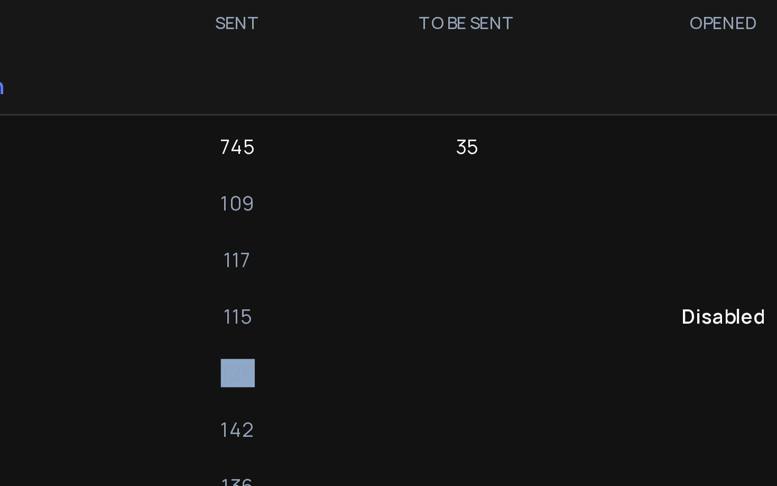
drag, startPoint x: 184, startPoint y: 366, endPoint x: 221, endPoint y: 366, distance: 37.0
click at [221, 366] on div "745 109 117 115 126 142 136" at bounding box center [198, 347] width 54 height 137
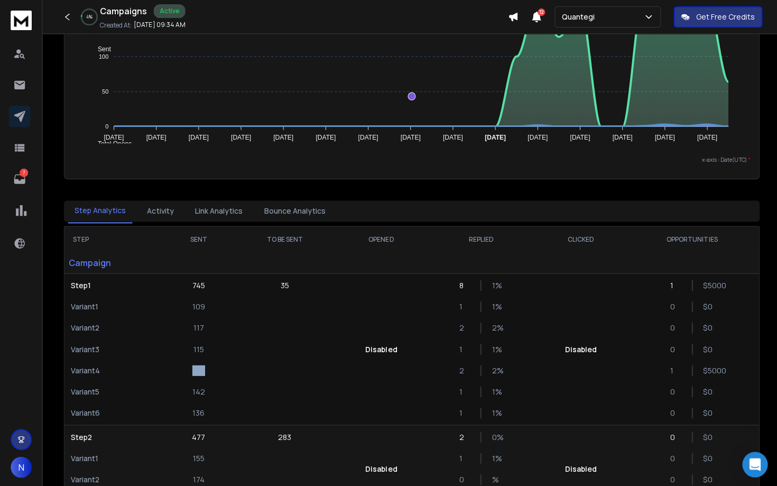
scroll to position [322, 0]
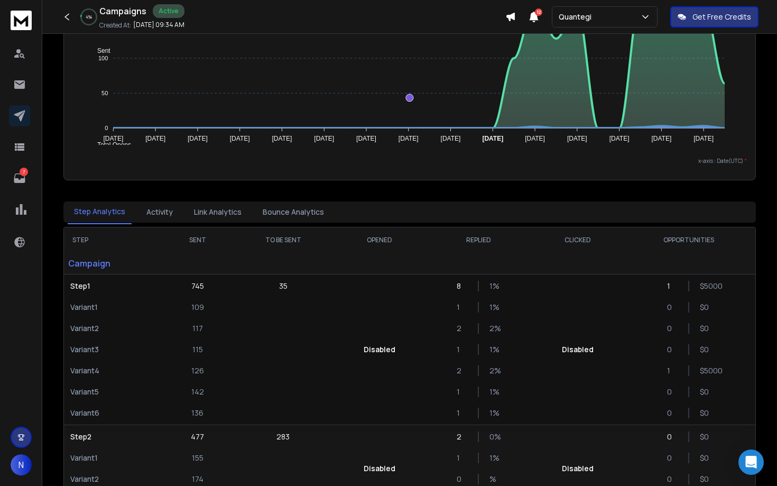
click at [651, 365] on div "1 $ 5000 0 $ 0 0 $ 0 0 $ 0 1 $ 5000 0 $ 0 0 $ 0" at bounding box center [688, 349] width 121 height 137
click at [651, 372] on p "$ 5000" at bounding box center [705, 370] width 11 height 11
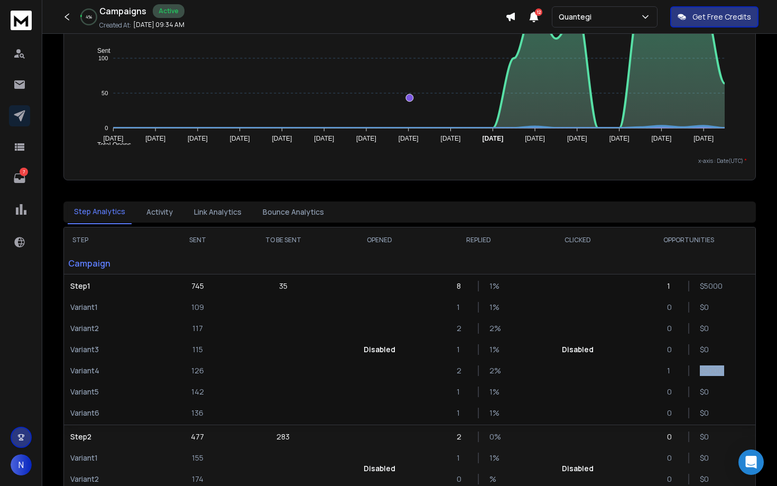
click at [651, 372] on p "$ 5000" at bounding box center [705, 370] width 11 height 11
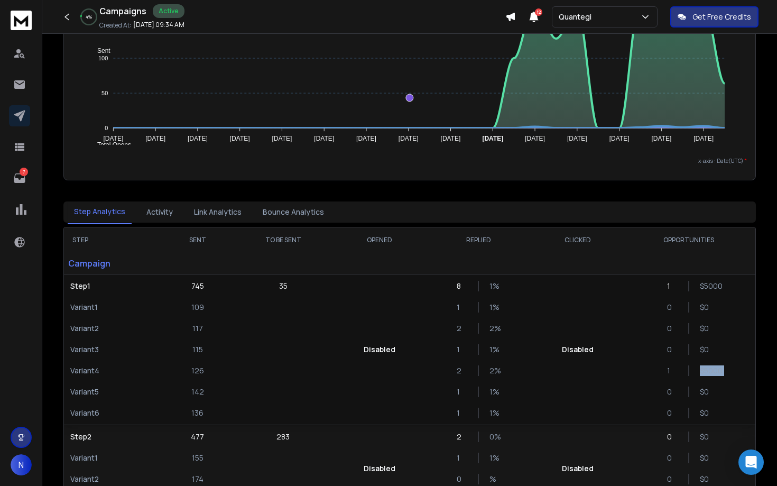
click at [651, 372] on p "$ 5000" at bounding box center [705, 370] width 11 height 11
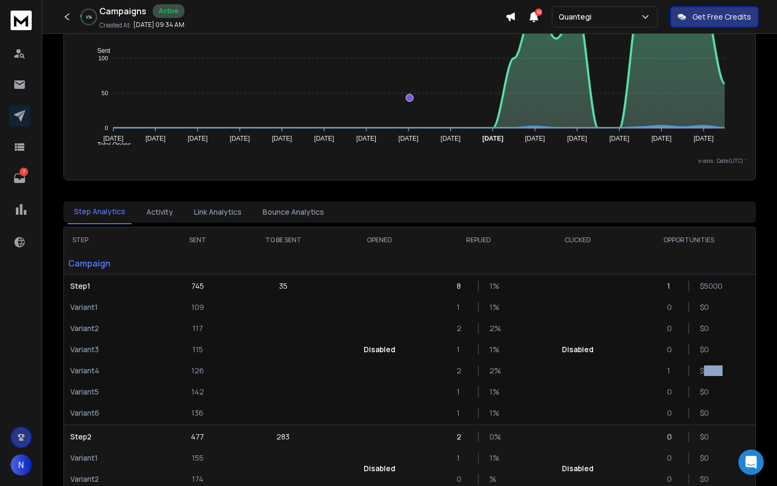
click at [651, 372] on p "$ 5000" at bounding box center [705, 370] width 11 height 11
click at [651, 364] on div "1 $ 5000 0 $ 0 0 $ 0 0 $ 0 1 $ 5000 0 $ 0 0 $ 0" at bounding box center [688, 349] width 121 height 137
click at [651, 374] on p "$ 5000" at bounding box center [705, 370] width 11 height 11
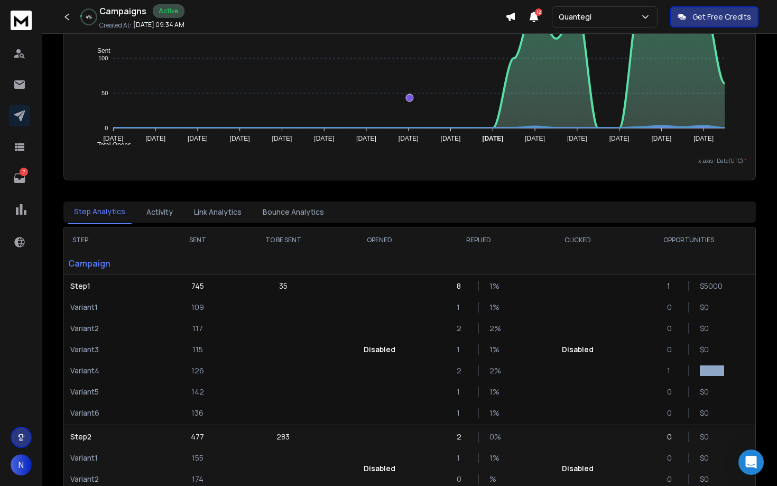
click at [651, 374] on p "$ 5000" at bounding box center [705, 370] width 11 height 11
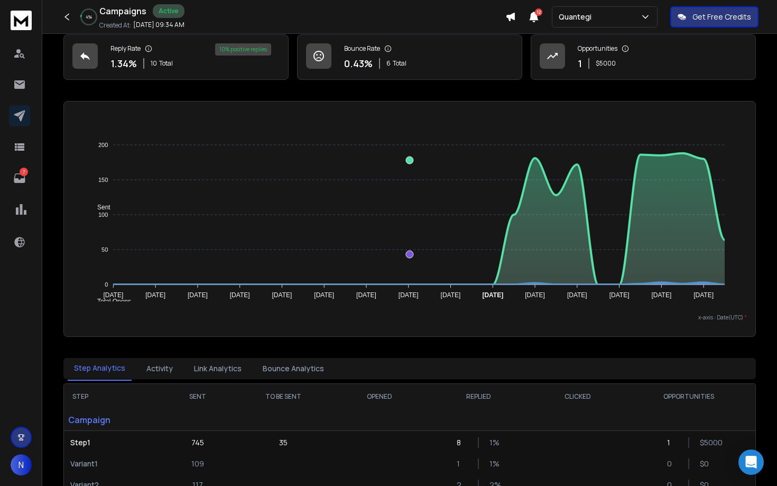
scroll to position [0, 0]
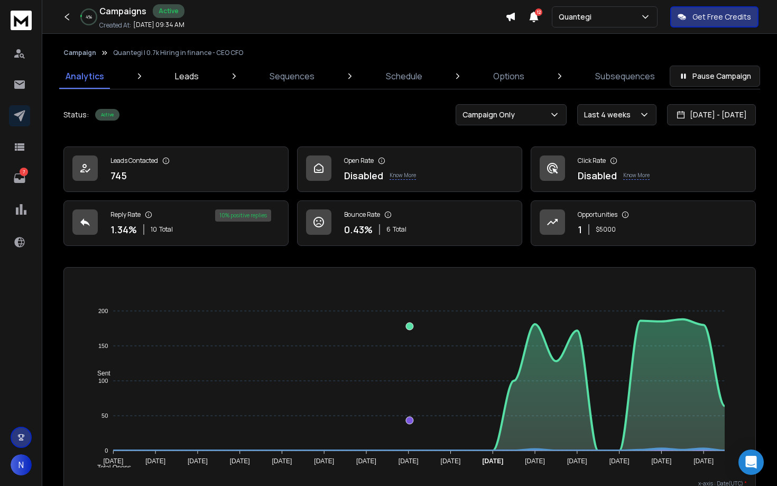
click at [191, 84] on link "Leads" at bounding box center [187, 75] width 36 height 25
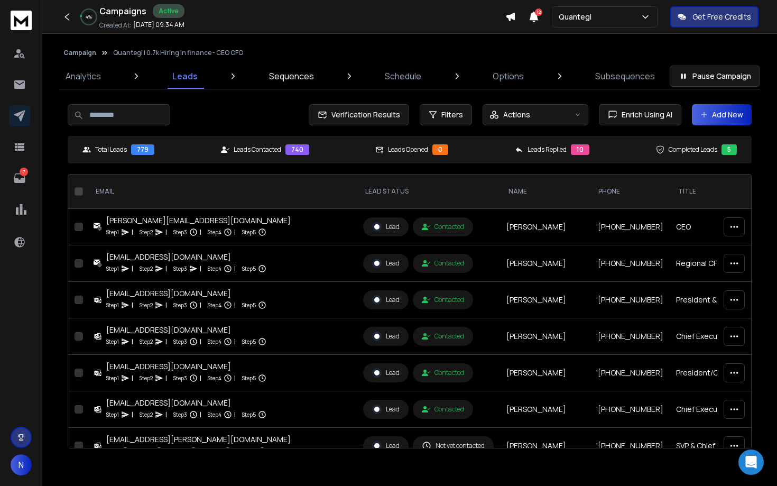
click at [295, 71] on p "Sequences" at bounding box center [291, 76] width 45 height 13
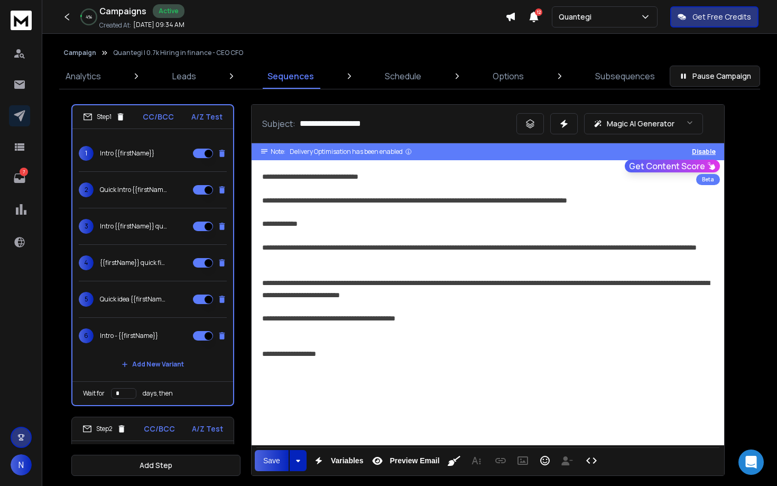
click at [138, 266] on p "{{firstName}} quick finance win" at bounding box center [134, 262] width 68 height 8
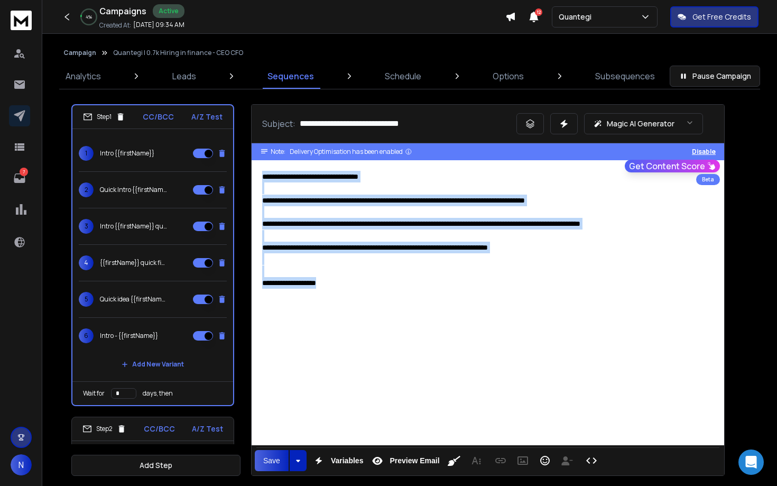
drag, startPoint x: 368, startPoint y: 344, endPoint x: 256, endPoint y: 172, distance: 205.5
click at [256, 172] on div "**********" at bounding box center [488, 302] width 472 height 285
click at [328, 304] on div "**********" at bounding box center [488, 302] width 472 height 285
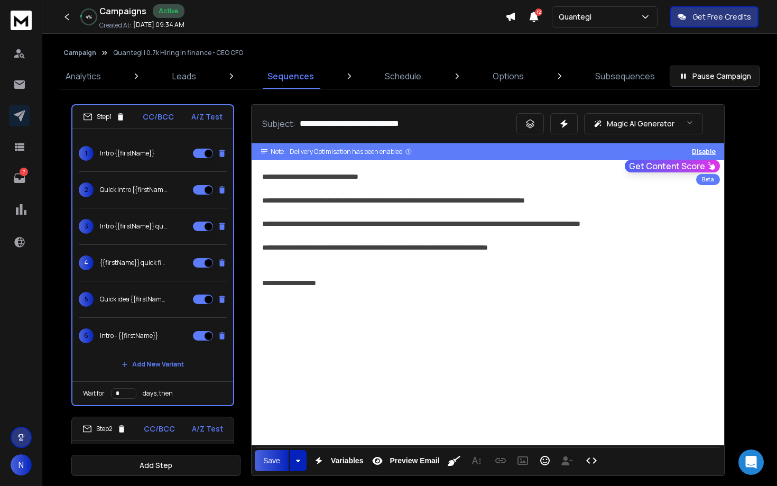
click at [328, 304] on div "**********" at bounding box center [488, 302] width 472 height 285
click at [327, 286] on div "**********" at bounding box center [487, 283] width 451 height 12
click at [342, 291] on div "**********" at bounding box center [488, 302] width 472 height 285
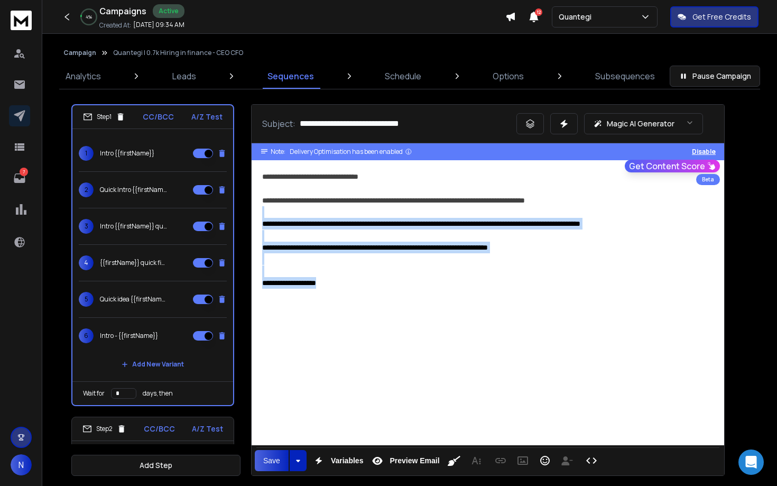
drag, startPoint x: 341, startPoint y: 292, endPoint x: 276, endPoint y: 214, distance: 102.0
click at [276, 214] on div "**********" at bounding box center [488, 302] width 472 height 285
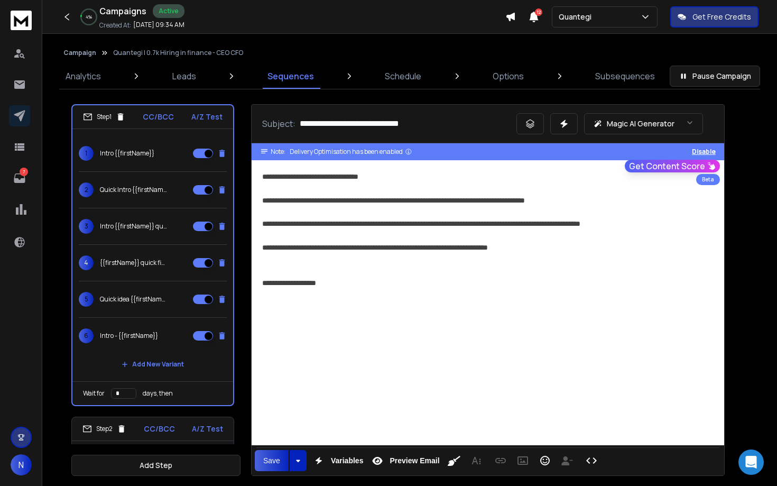
click at [338, 137] on div "**********" at bounding box center [488, 124] width 472 height 39
click at [337, 119] on input "**********" at bounding box center [403, 123] width 206 height 13
click at [386, 123] on input "**********" at bounding box center [403, 123] width 206 height 13
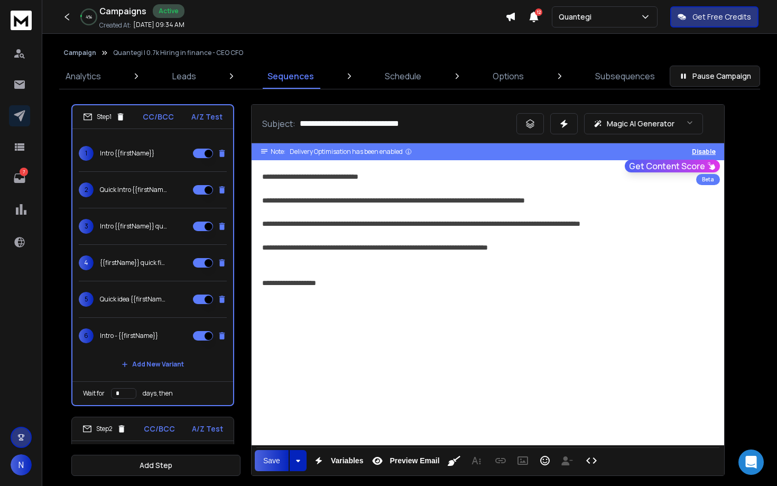
click at [386, 123] on input "**********" at bounding box center [403, 123] width 206 height 13
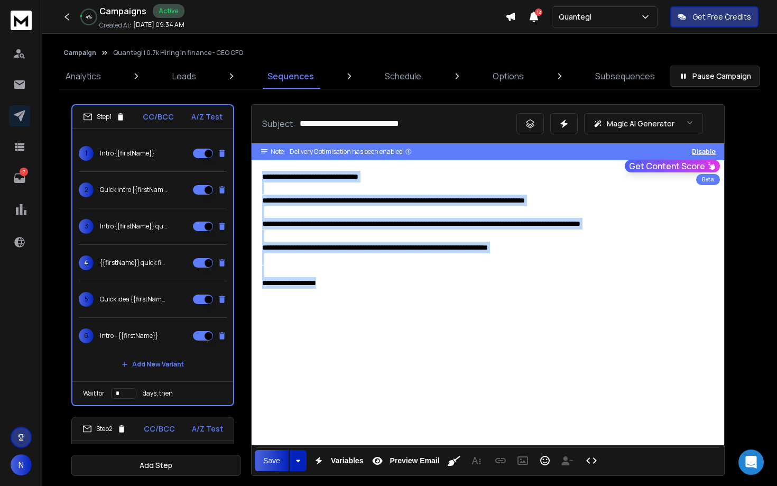
drag, startPoint x: 335, startPoint y: 306, endPoint x: 248, endPoint y: 157, distance: 172.4
click at [248, 157] on div "**********" at bounding box center [409, 290] width 676 height 372
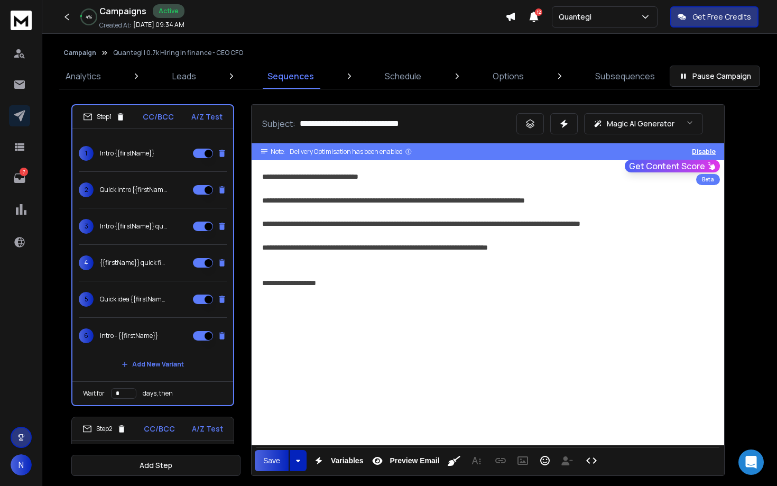
click at [342, 126] on input "**********" at bounding box center [403, 123] width 206 height 13
click at [143, 331] on p "Intro - {{firstName}}" at bounding box center [129, 335] width 58 height 8
click at [147, 301] on p "Quick idea {{firstName}}" at bounding box center [134, 299] width 68 height 8
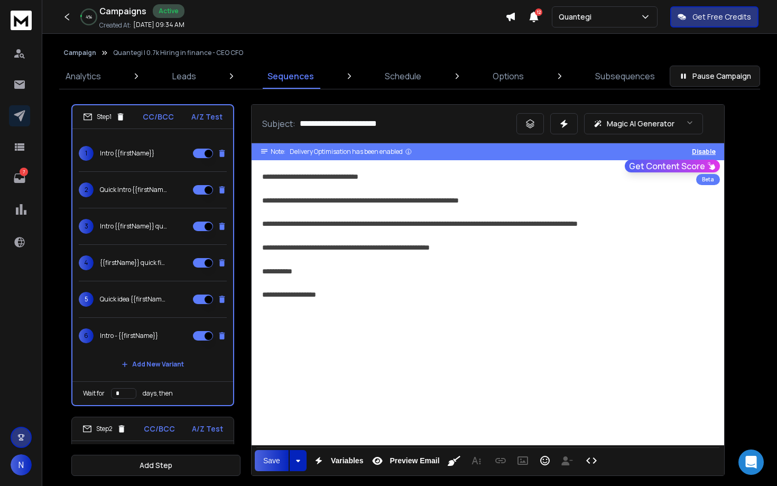
click at [137, 340] on div "6 Intro - {{firstName}}" at bounding box center [118, 335] width 79 height 15
drag, startPoint x: 65, startPoint y: 22, endPoint x: 258, endPoint y: 103, distance: 209.9
click at [260, 101] on div "**********" at bounding box center [388, 245] width 777 height 490
click at [135, 221] on div "3 Intro {{firstName}} quick idea" at bounding box center [123, 226] width 89 height 15
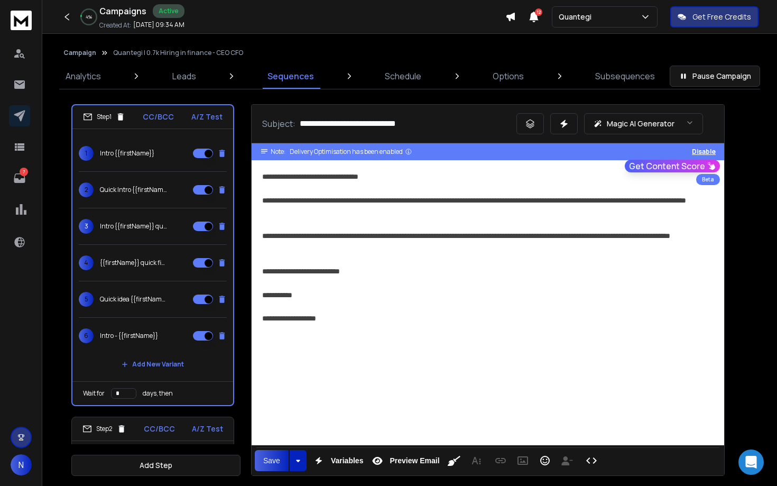
click at [145, 193] on p "Quick Intro {{firstName}}" at bounding box center [134, 189] width 68 height 8
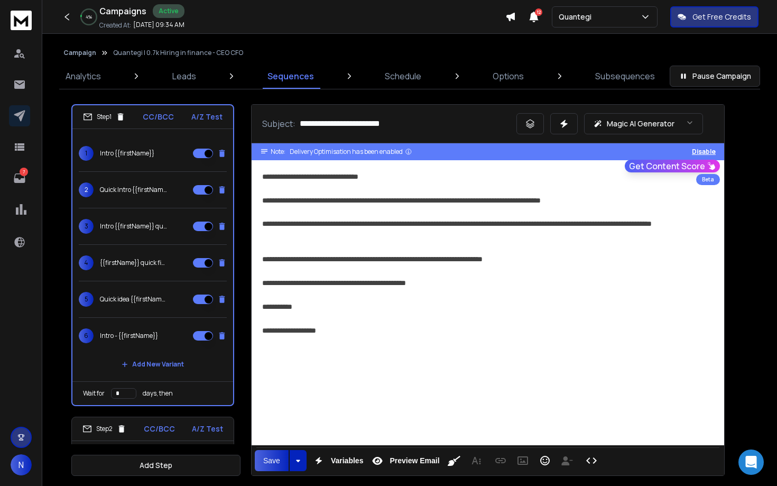
click at [129, 144] on div "1 Intro {{firstName}}" at bounding box center [153, 153] width 148 height 36
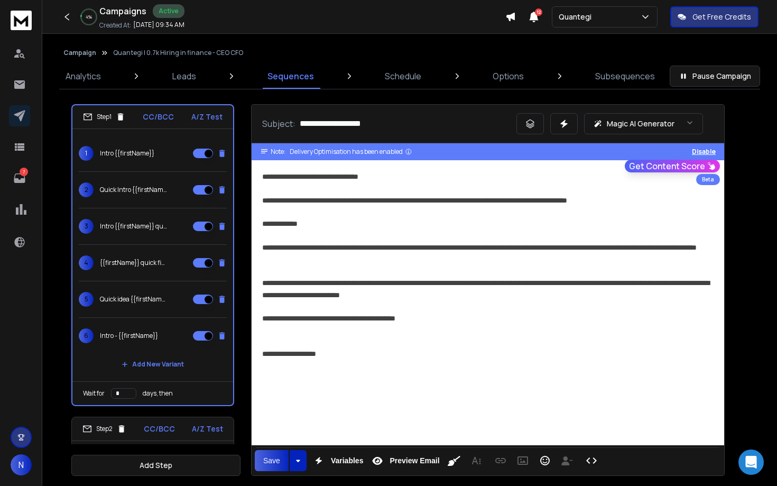
click at [140, 289] on div "5 Quick idea {{firstName}}" at bounding box center [153, 299] width 148 height 36
type input "**********"
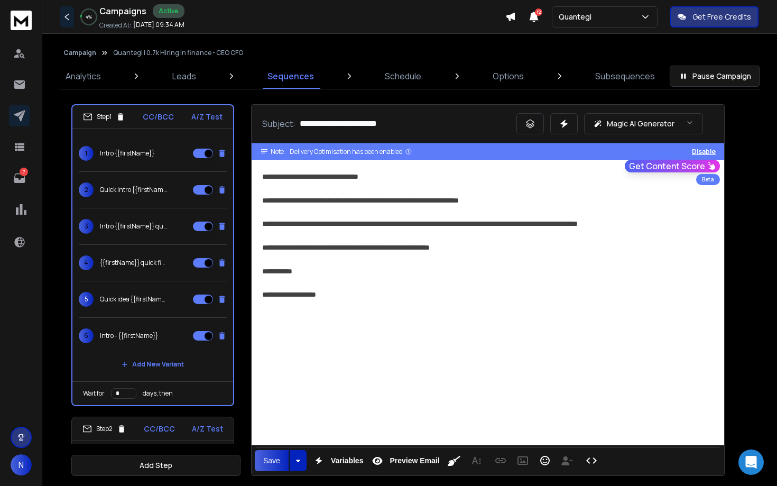
click at [69, 17] on icon at bounding box center [67, 17] width 10 height 10
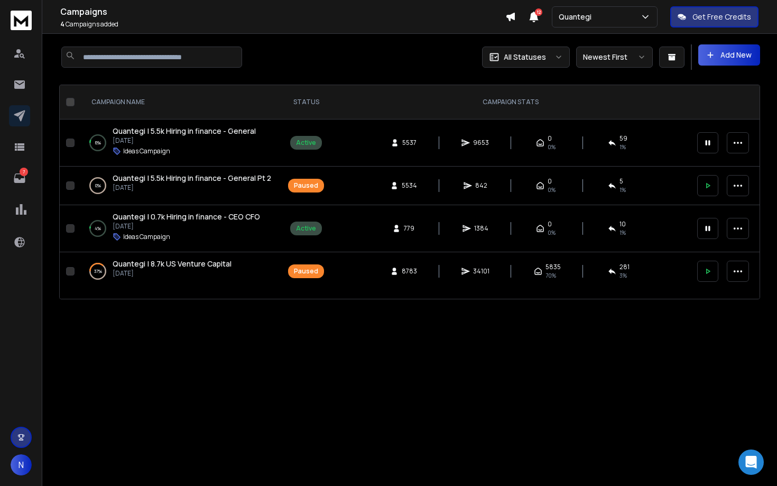
click at [174, 210] on td "4 % Quantegi | 0.7k Hiring in finance - CEO CFO [DATE] Ideas Campaign" at bounding box center [180, 228] width 203 height 47
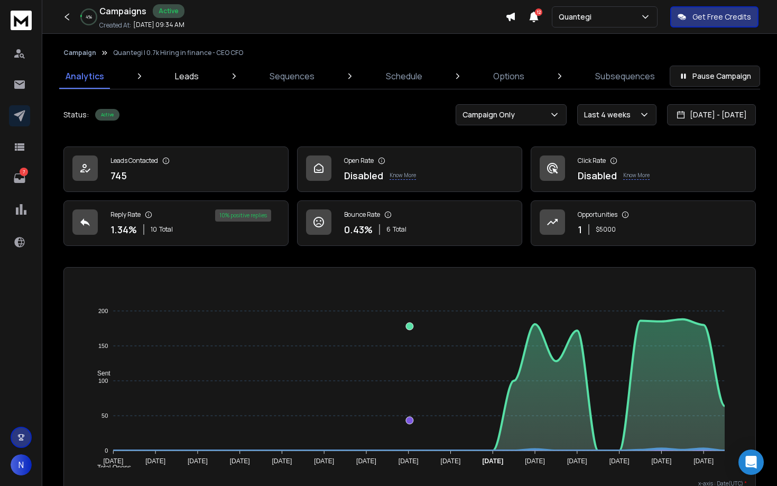
click at [192, 78] on p "Leads" at bounding box center [187, 76] width 24 height 13
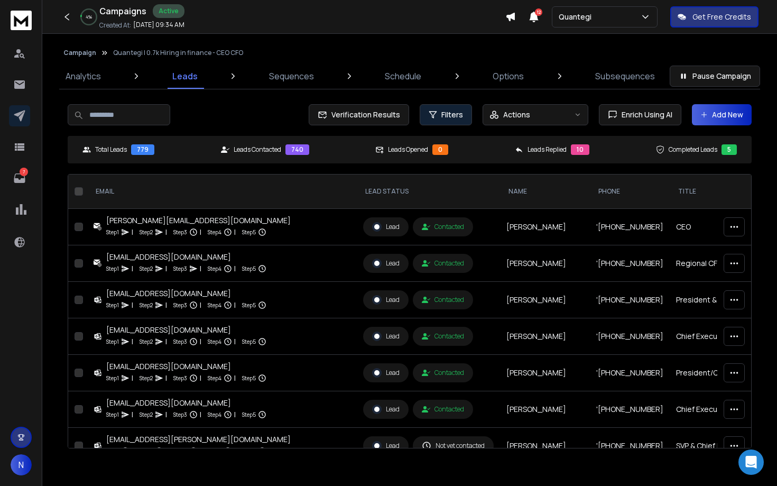
click at [458, 117] on span "Filters" at bounding box center [452, 114] width 22 height 11
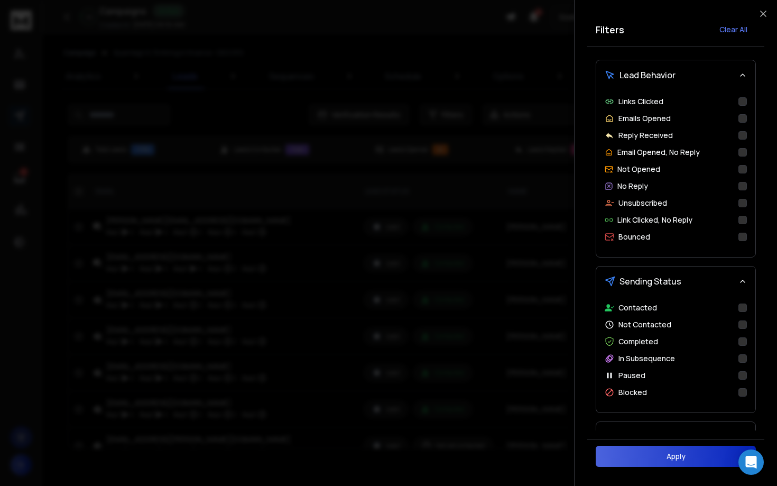
click at [511, 144] on div at bounding box center [388, 243] width 777 height 486
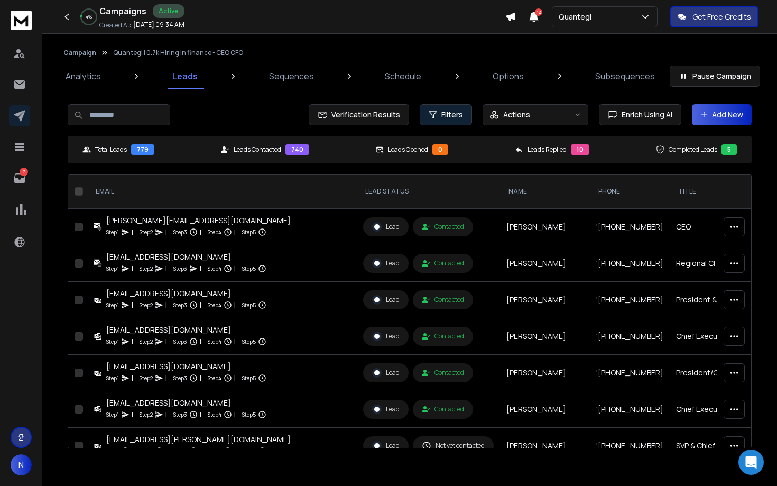
click at [461, 115] on span "Filters" at bounding box center [452, 114] width 22 height 11
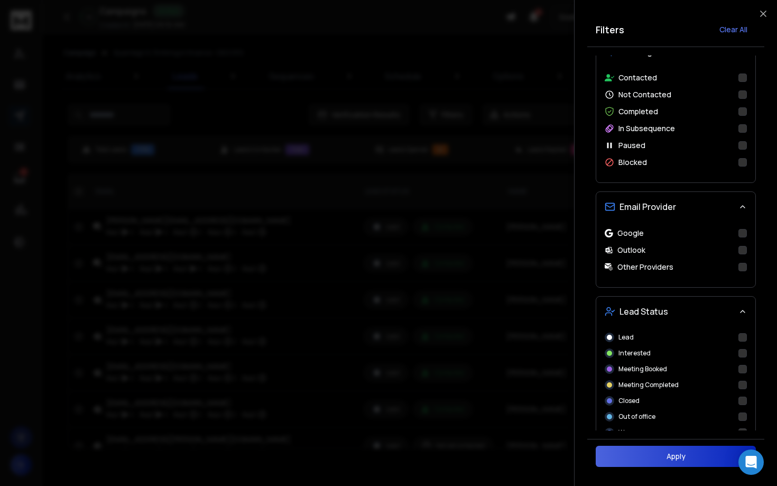
scroll to position [230, 0]
click at [651, 248] on button "Outlook" at bounding box center [742, 249] width 8 height 8
click at [651, 465] on button "Apply" at bounding box center [676, 456] width 160 height 21
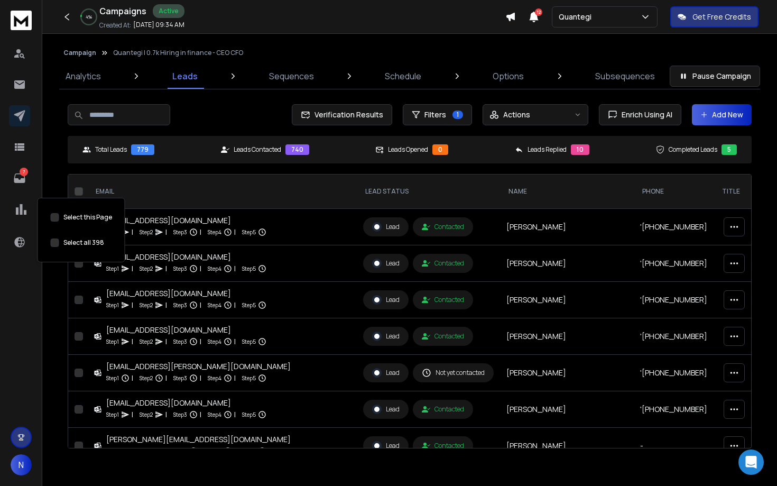
click at [79, 190] on button "Select this Page" at bounding box center [79, 191] width 8 height 8
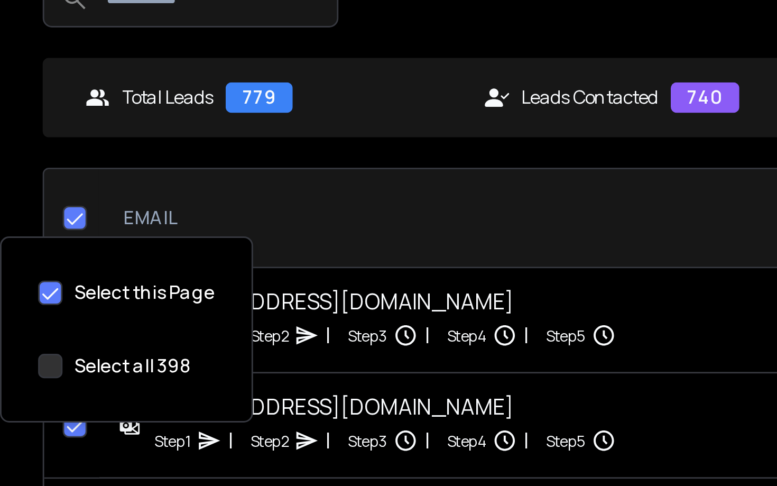
click at [72, 241] on button "Select this Page" at bounding box center [70, 242] width 8 height 8
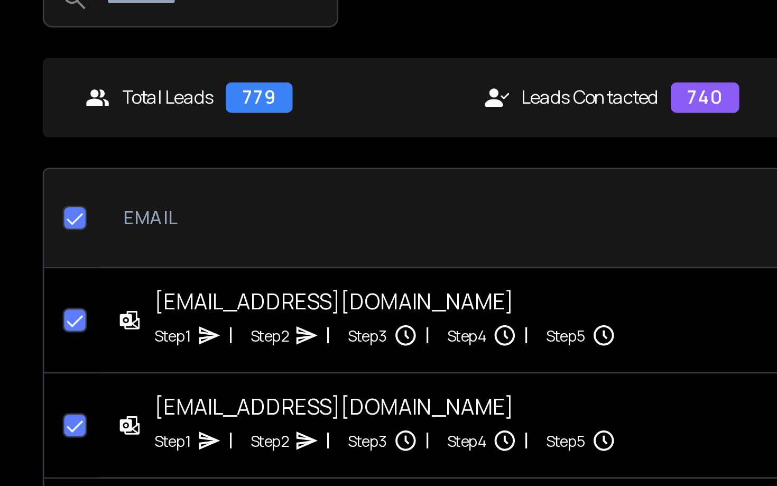
click at [140, 145] on div "779" at bounding box center [142, 149] width 23 height 11
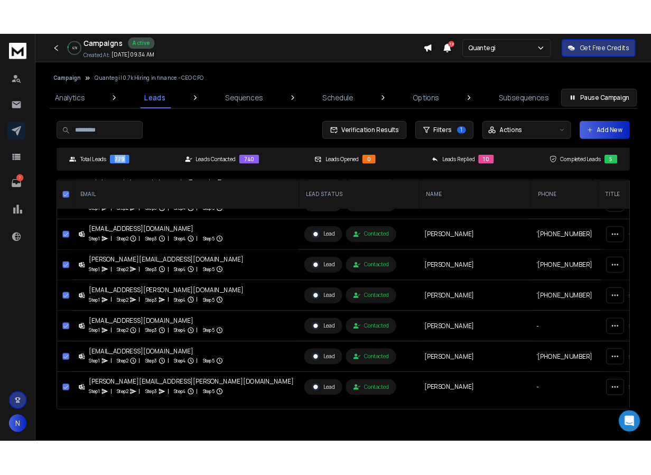
scroll to position [7776, 0]
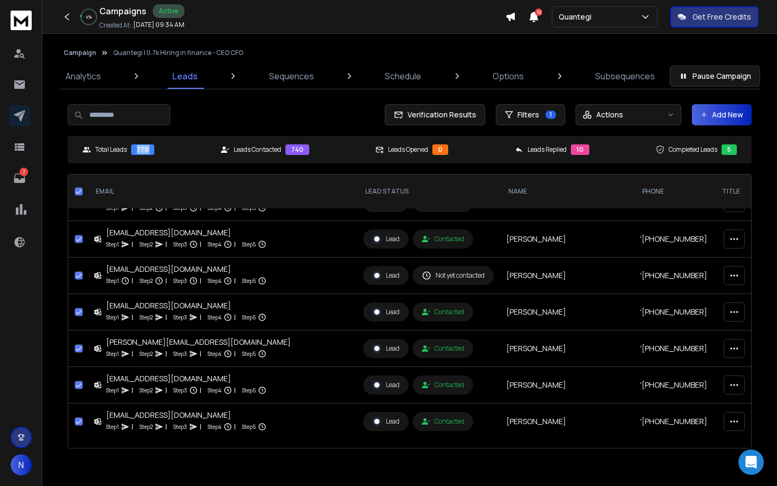
click at [193, 84] on link "Leads" at bounding box center [185, 75] width 38 height 25
click at [100, 68] on link "Analytics" at bounding box center [83, 75] width 48 height 25
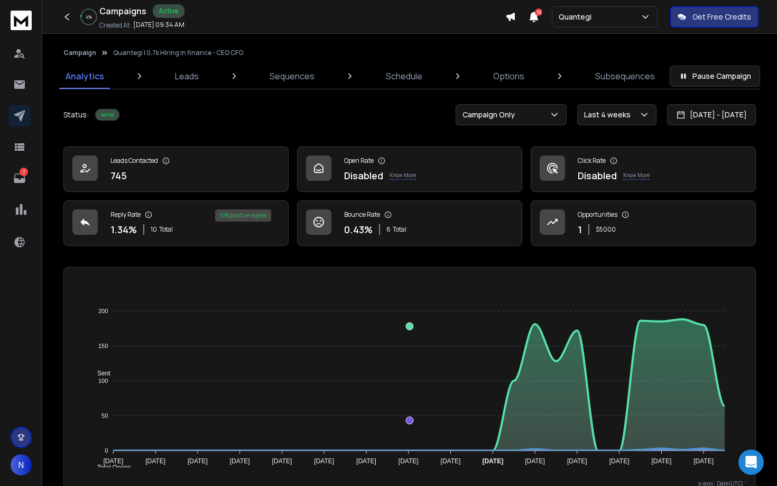
click at [279, 89] on div "Analytics Leads Sequences Schedule Options Subsequences Pause Campaign" at bounding box center [409, 76] width 701 height 26
click at [284, 80] on p "Sequences" at bounding box center [292, 76] width 45 height 13
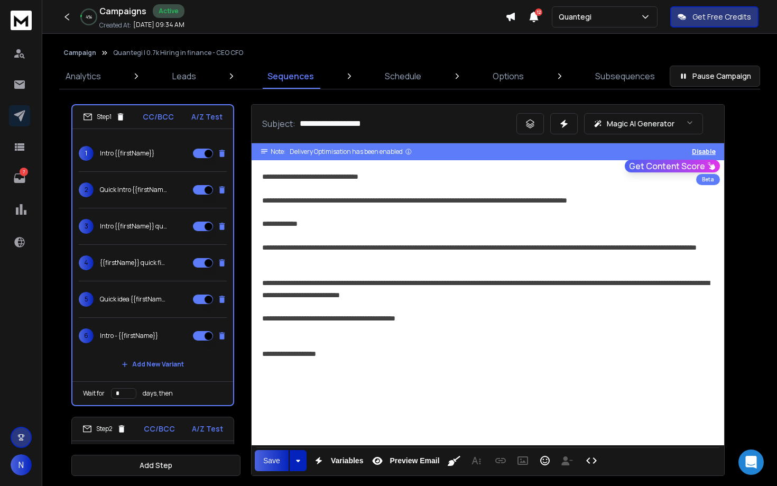
click at [215, 67] on div "Analytics Leads Sequences Schedule Options Subsequences" at bounding box center [360, 75] width 602 height 25
click at [193, 71] on p "Leads" at bounding box center [184, 76] width 24 height 13
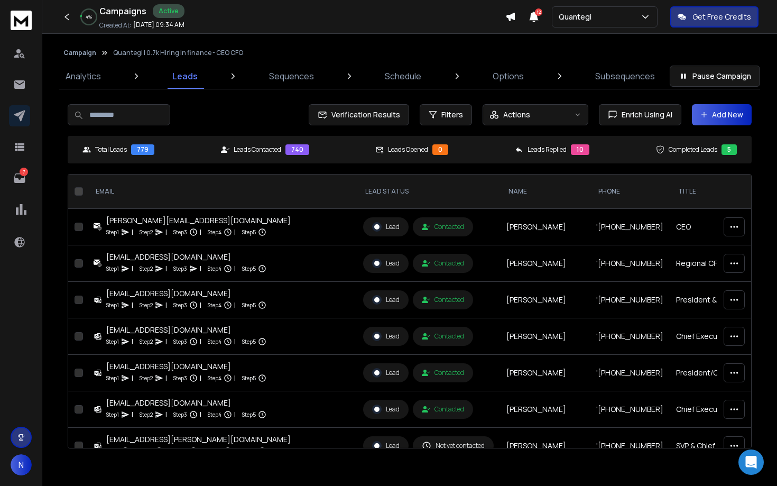
click at [180, 83] on link "Leads" at bounding box center [185, 75] width 38 height 25
click at [196, 71] on p "Leads" at bounding box center [184, 76] width 25 height 13
click at [73, 17] on button at bounding box center [67, 16] width 14 height 21
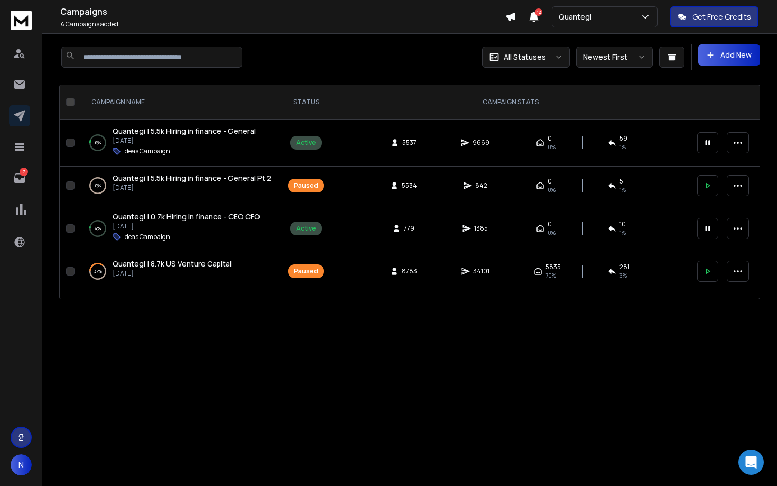
click at [384, 402] on div "Campaigns 4 Campaigns Added All Statuses Newest First Add New CAMPAIGN NAME STA…" at bounding box center [409, 287] width 701 height 486
click at [349, 408] on div "Campaigns 4 Campaigns Added All Statuses Newest First Add New CAMPAIGN NAME STA…" at bounding box center [409, 287] width 701 height 486
